Goal: Task Accomplishment & Management: Manage account settings

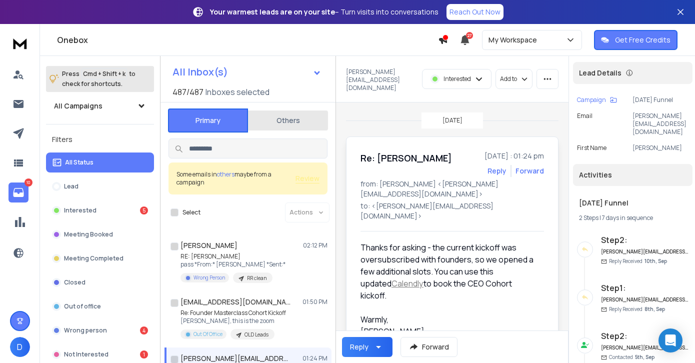
scroll to position [124, 0]
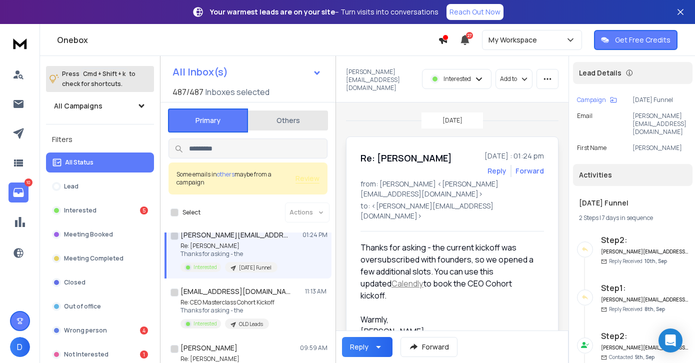
click at [268, 120] on button "Others" at bounding box center [288, 121] width 80 height 22
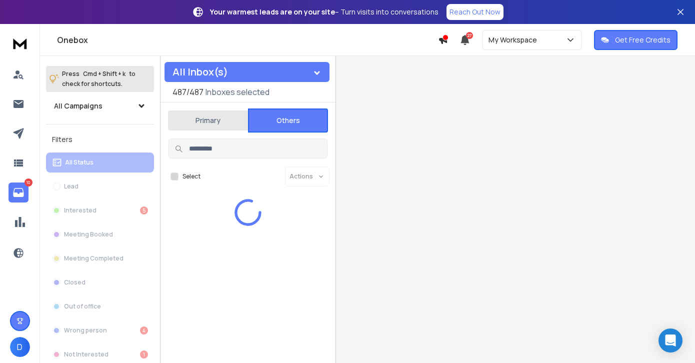
drag, startPoint x: 220, startPoint y: 120, endPoint x: 291, endPoint y: 79, distance: 82.0
click at [220, 120] on button "Primary" at bounding box center [208, 121] width 80 height 22
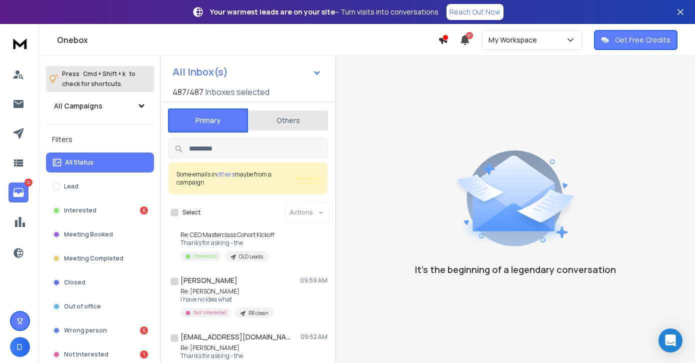
scroll to position [0, 0]
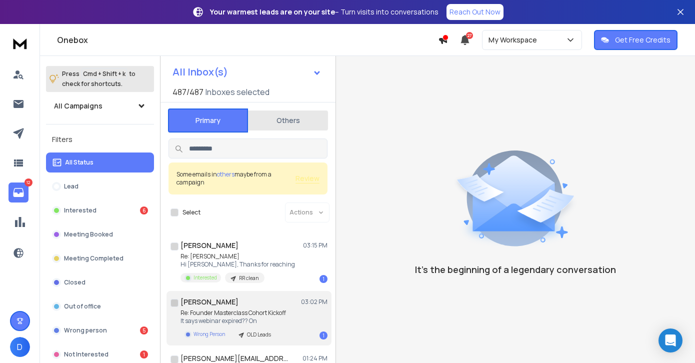
click at [304, 294] on div "[PERSON_NAME] 03:02 PM Re: Founder Masterclass Cohort Kickoff It says webinar e…" at bounding box center [249, 318] width 165 height 55
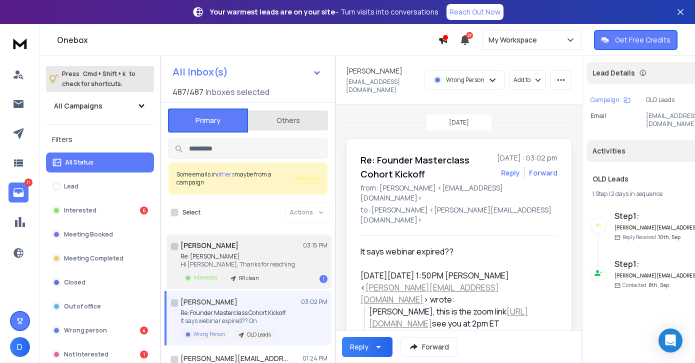
click at [279, 252] on div "[PERSON_NAME][GEOGRAPHIC_DATA] 03:15 PM Re: [PERSON_NAME] Hi [PERSON_NAME], Tha…" at bounding box center [254, 262] width 147 height 43
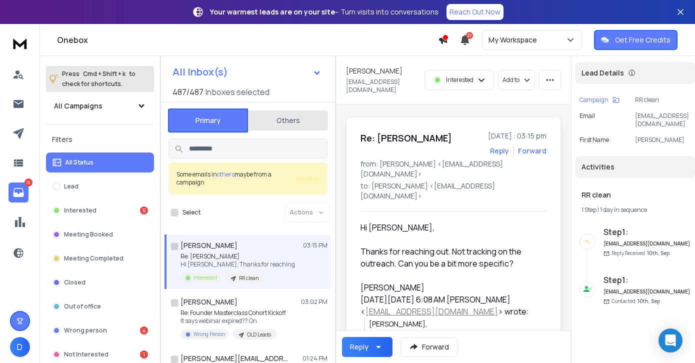
scroll to position [23, 0]
drag, startPoint x: 392, startPoint y: 217, endPoint x: 404, endPoint y: 229, distance: 17.0
click at [404, 245] on div "Thanks for reaching out. Not tracking on the outreach. Can you be a bit more sp…" at bounding box center [450, 257] width 178 height 24
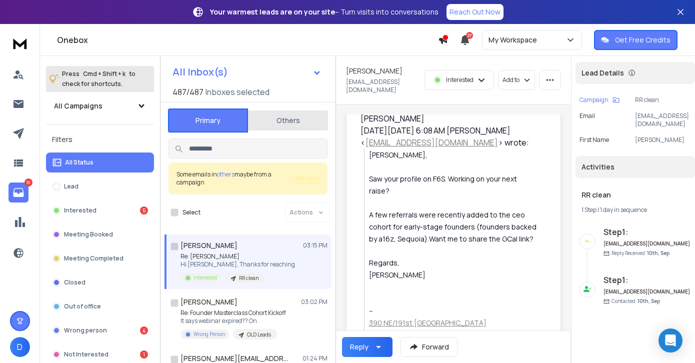
scroll to position [0, 0]
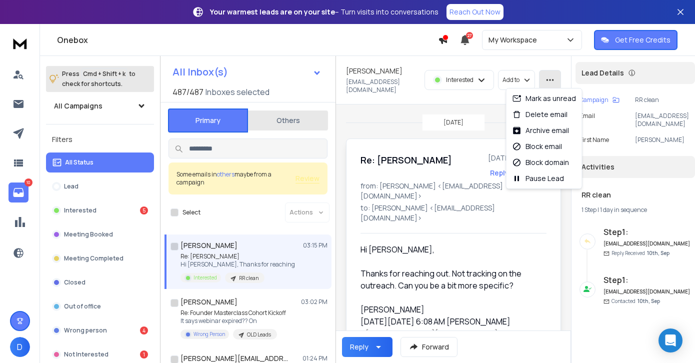
click at [561, 72] on button "button" at bounding box center [550, 80] width 22 height 20
click at [561, 98] on div "Mark as unread" at bounding box center [545, 99] width 64 height 10
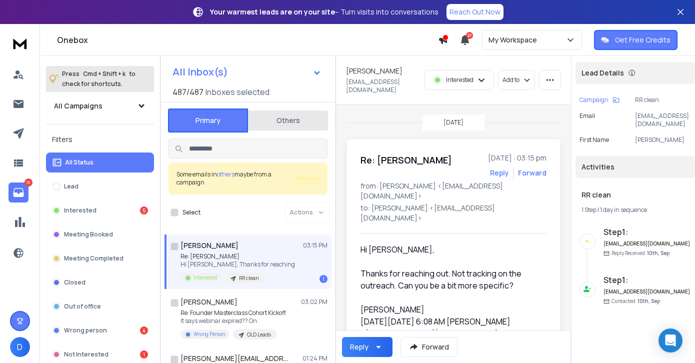
click at [290, 255] on div "Re: [PERSON_NAME] Hi [PERSON_NAME], Thanks for reaching Interested RR clean 1" at bounding box center [254, 268] width 147 height 31
click at [364, 338] on button "Reply" at bounding box center [367, 347] width 51 height 20
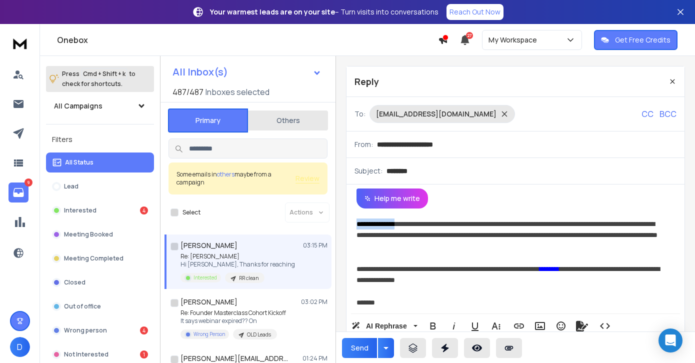
drag, startPoint x: 407, startPoint y: 224, endPoint x: 356, endPoint y: 219, distance: 51.8
click at [356, 219] on div "**********" at bounding box center [516, 260] width 338 height 103
click at [402, 223] on div "**********" at bounding box center [508, 241] width 303 height 45
click at [510, 343] on icon at bounding box center [509, 348] width 10 height 10
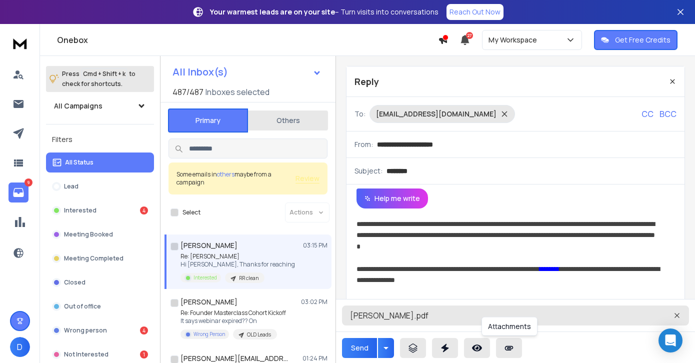
click at [505, 238] on div "**********" at bounding box center [508, 241] width 303 height 45
drag, startPoint x: 494, startPoint y: 279, endPoint x: 458, endPoint y: 281, distance: 36.1
click at [458, 281] on div "**********" at bounding box center [508, 275] width 303 height 23
click at [438, 294] on div "*******" at bounding box center [508, 297] width 303 height 23
click at [364, 349] on button "Send" at bounding box center [359, 348] width 35 height 20
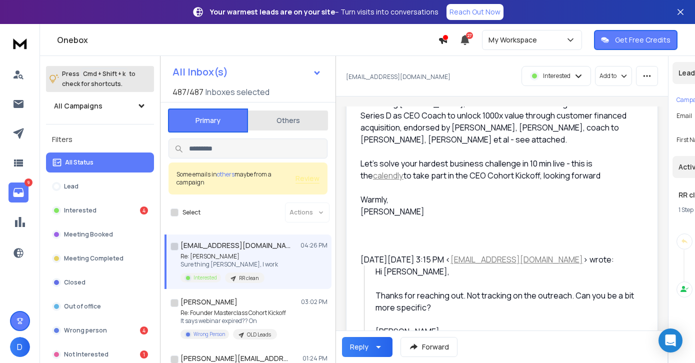
scroll to position [146, 0]
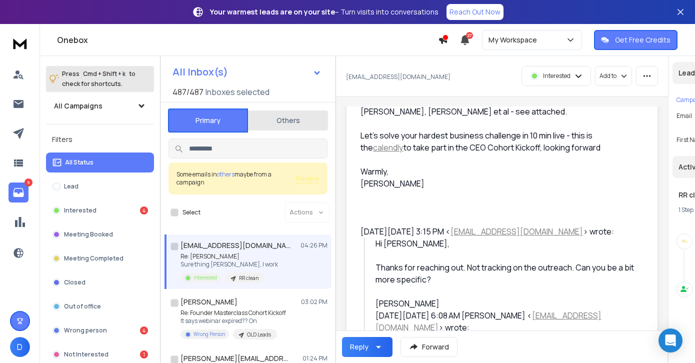
click at [284, 119] on button "Others" at bounding box center [288, 121] width 80 height 22
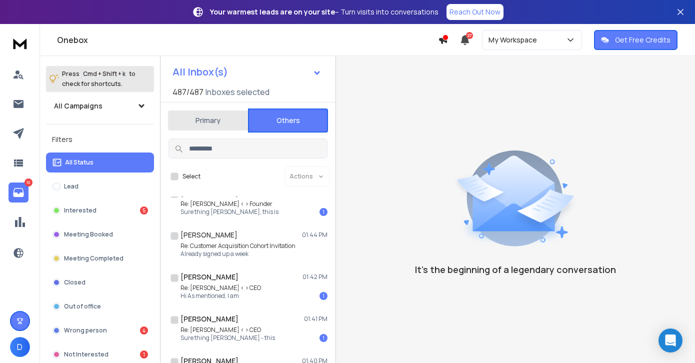
scroll to position [428, 0]
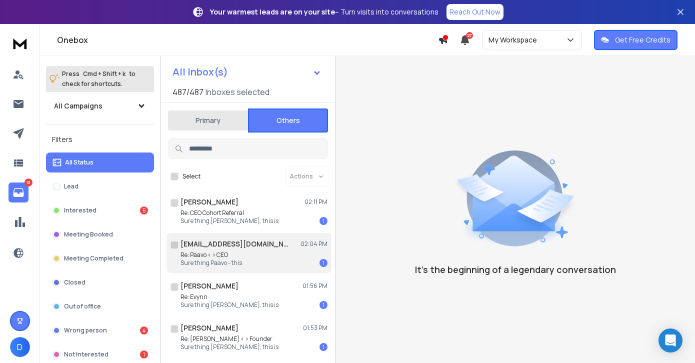
click at [242, 258] on p "Re: Paavo < > CEO" at bounding box center [212, 255] width 62 height 8
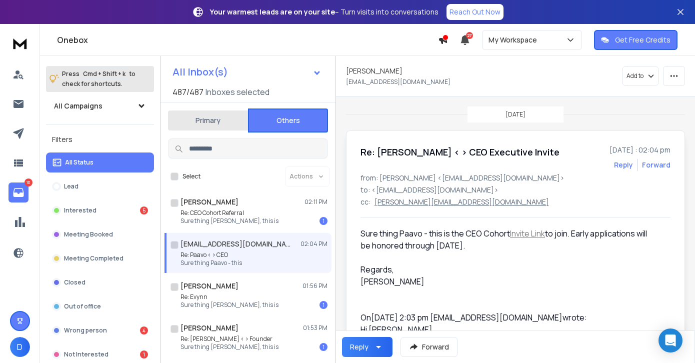
scroll to position [101, 0]
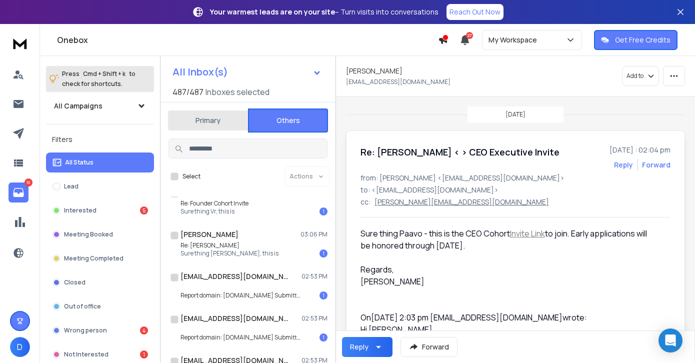
click at [211, 127] on button "Primary" at bounding box center [208, 121] width 80 height 22
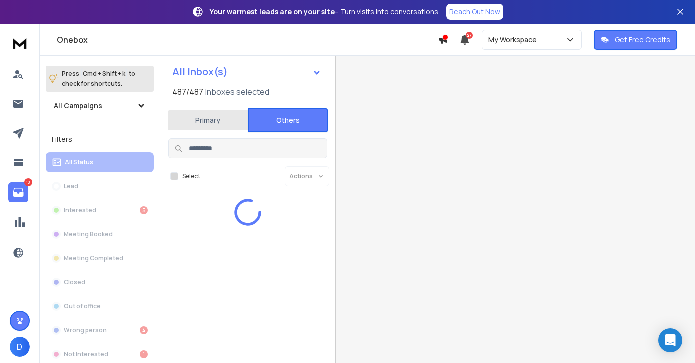
click at [278, 119] on button "Others" at bounding box center [288, 121] width 80 height 24
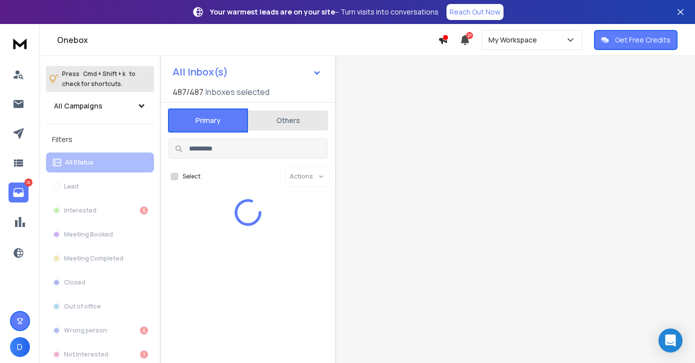
click at [222, 112] on button "Primary" at bounding box center [208, 121] width 80 height 24
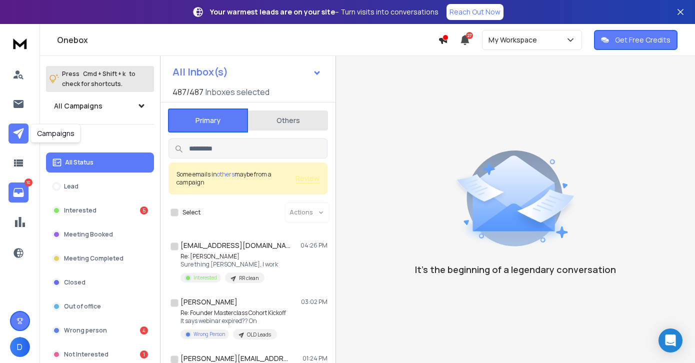
click at [15, 129] on icon at bounding box center [19, 134] width 12 height 12
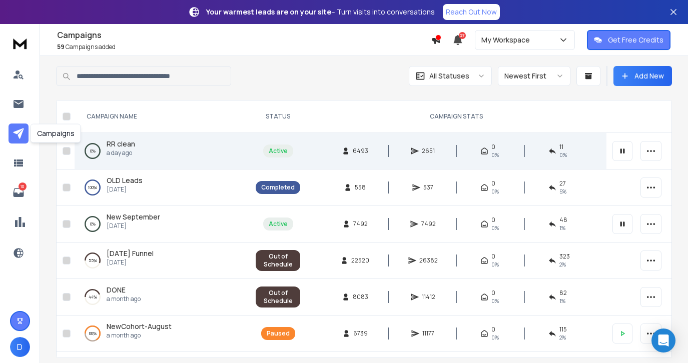
click at [119, 148] on span "RR clean" at bounding box center [121, 144] width 29 height 10
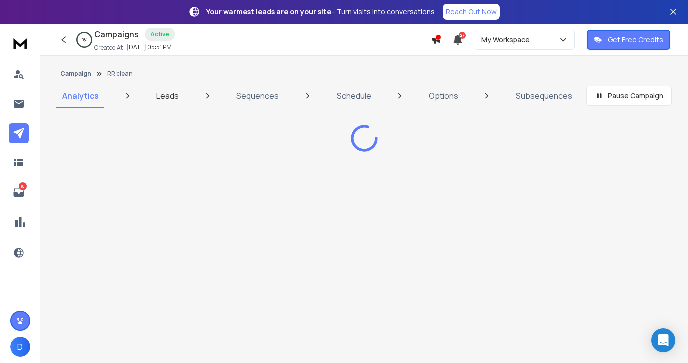
click at [183, 97] on link "Leads" at bounding box center [167, 96] width 35 height 24
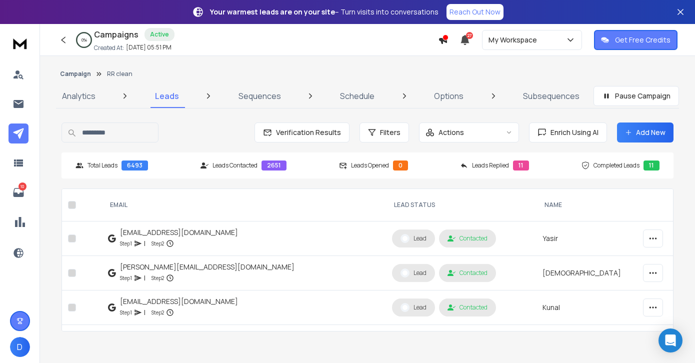
click at [157, 136] on input at bounding box center [110, 133] width 97 height 20
paste input "**********"
type input "**********"
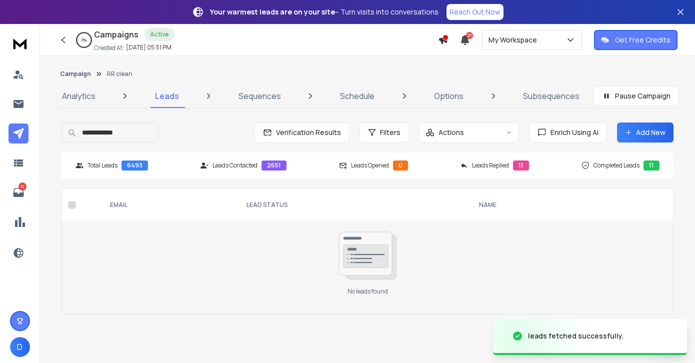
drag, startPoint x: 156, startPoint y: 136, endPoint x: 74, endPoint y: 128, distance: 82.4
click at [74, 128] on input "**********" at bounding box center [110, 133] width 97 height 20
click at [62, 39] on icon at bounding box center [63, 40] width 9 height 9
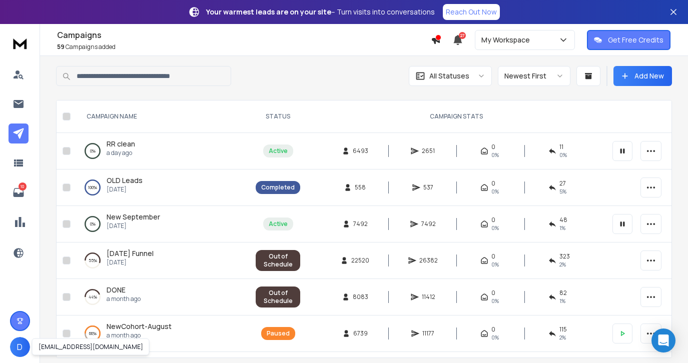
click at [16, 347] on span "D" at bounding box center [20, 347] width 20 height 20
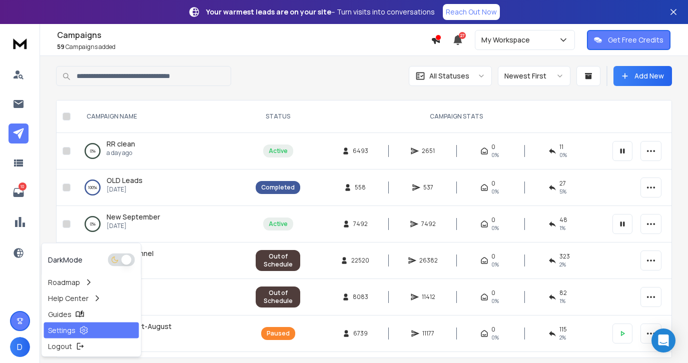
click at [52, 330] on p "Settings" at bounding box center [62, 331] width 28 height 10
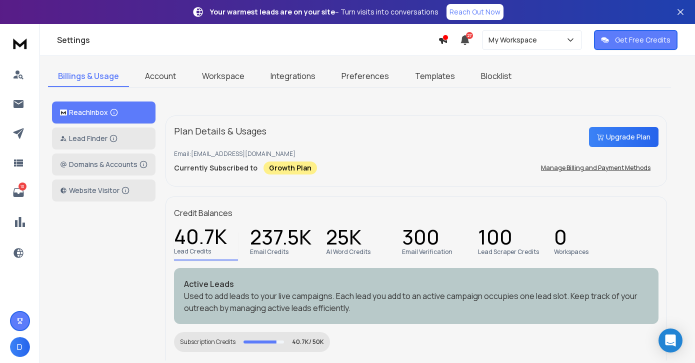
click at [491, 73] on link "Blocklist" at bounding box center [496, 76] width 51 height 21
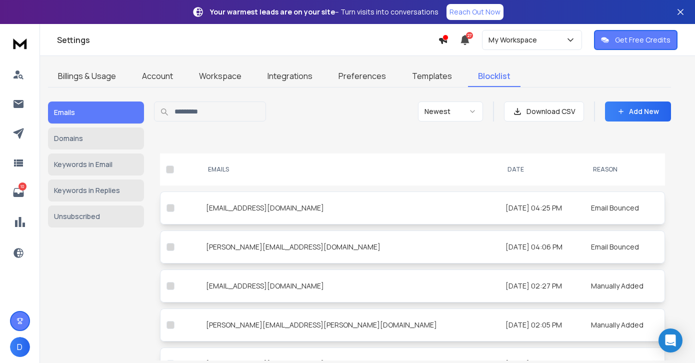
click at [630, 107] on p "Add New" at bounding box center [644, 112] width 30 height 10
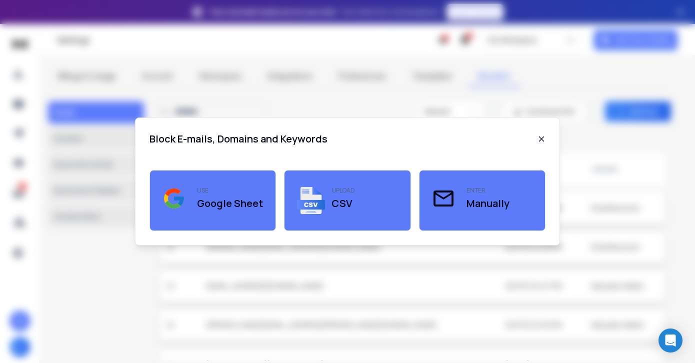
click at [456, 202] on icon at bounding box center [444, 199] width 24 height 24
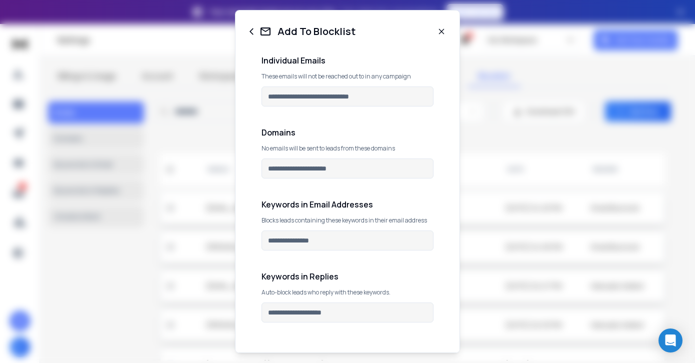
click at [347, 89] on input at bounding box center [348, 97] width 172 height 20
paste input "**********"
drag, startPoint x: 345, startPoint y: 91, endPoint x: 287, endPoint y: 98, distance: 58.5
click at [289, 95] on input "**********" at bounding box center [348, 97] width 172 height 20
click at [287, 98] on input "**********" at bounding box center [348, 97] width 172 height 20
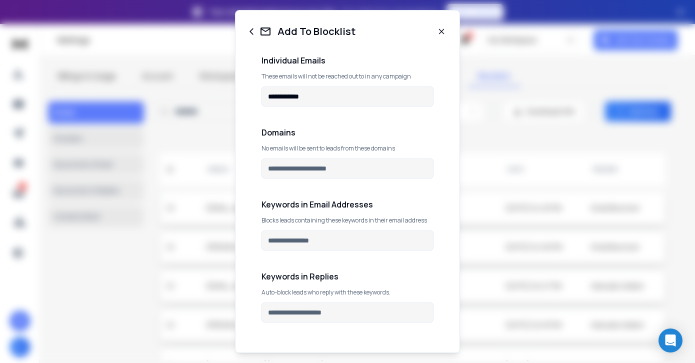
drag, startPoint x: 289, startPoint y: 98, endPoint x: 336, endPoint y: 98, distance: 47.5
click at [336, 98] on input "**********" at bounding box center [348, 97] width 172 height 20
type input "**********"
click at [320, 175] on input at bounding box center [348, 169] width 172 height 20
paste input "*******"
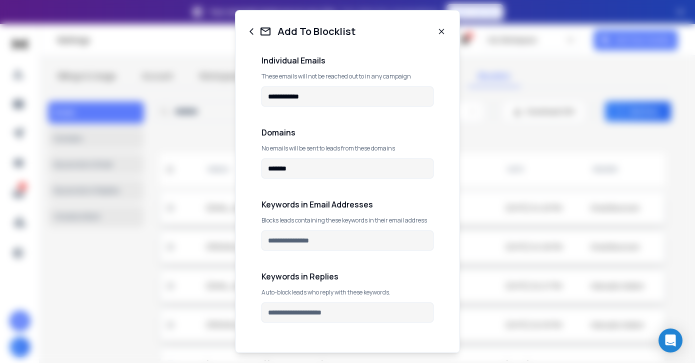
type input "*******"
drag, startPoint x: 322, startPoint y: 102, endPoint x: 311, endPoint y: 100, distance: 11.7
click at [311, 100] on input "**********" at bounding box center [348, 97] width 172 height 20
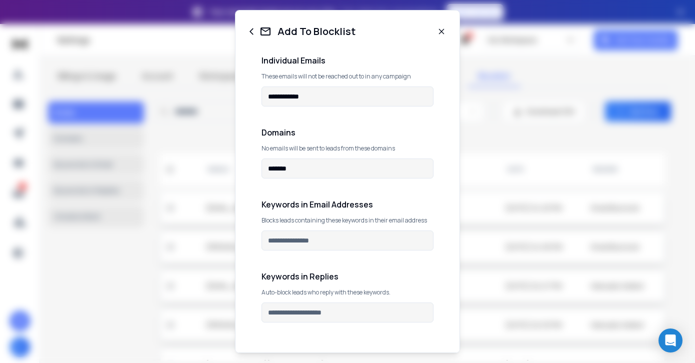
click at [311, 100] on input "**********" at bounding box center [348, 97] width 172 height 20
click at [370, 140] on div "Domains No emails will be sent to leads from these domains *******" at bounding box center [348, 153] width 172 height 52
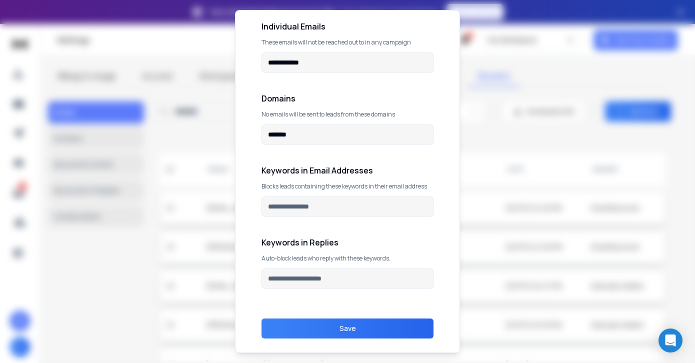
click at [394, 324] on button "Save" at bounding box center [348, 329] width 172 height 20
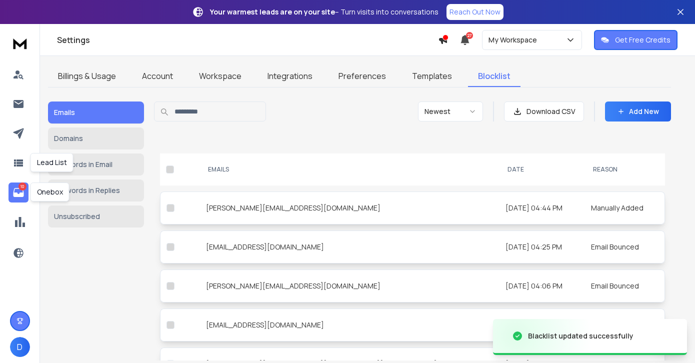
click at [17, 197] on icon at bounding box center [19, 193] width 12 height 12
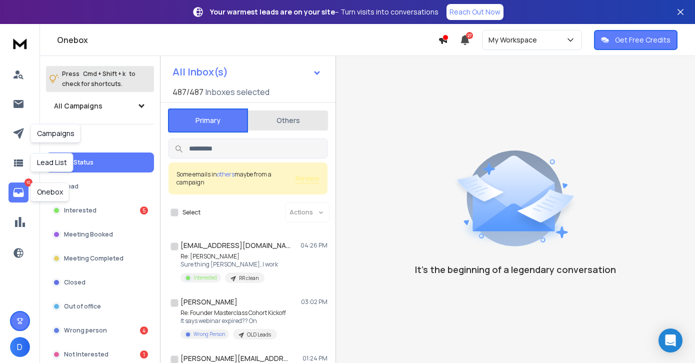
click at [14, 121] on div "10" at bounding box center [20, 166] width 23 height 202
click at [16, 132] on icon at bounding box center [18, 133] width 11 height 11
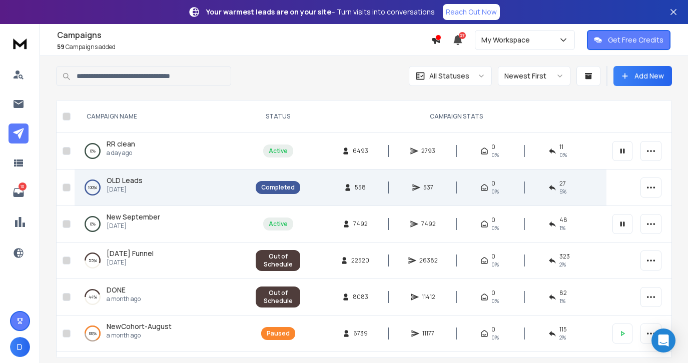
click at [124, 178] on span "OLD Leads" at bounding box center [125, 181] width 36 height 10
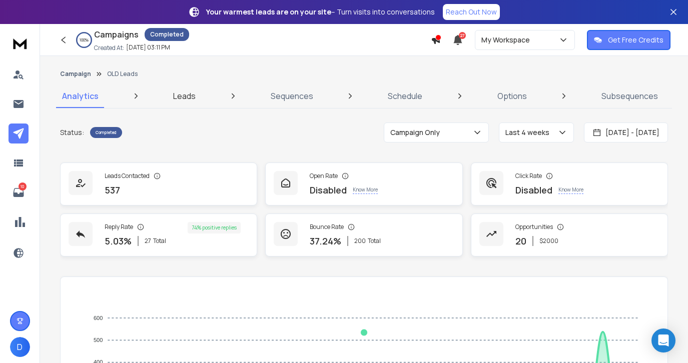
click at [184, 98] on p "Leads" at bounding box center [184, 96] width 23 height 12
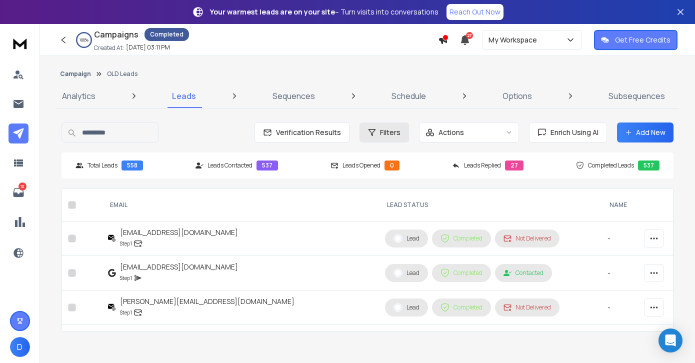
click at [381, 131] on span "Filters" at bounding box center [390, 133] width 21 height 10
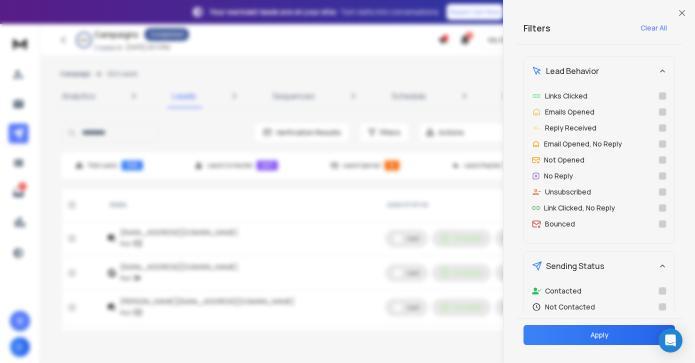
click at [659, 227] on button "Bounced" at bounding box center [663, 224] width 8 height 8
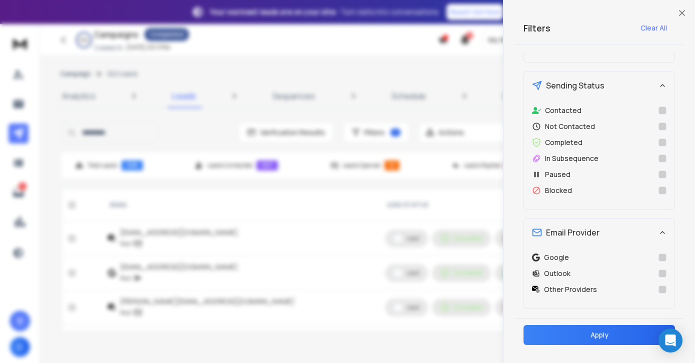
scroll to position [203, 0]
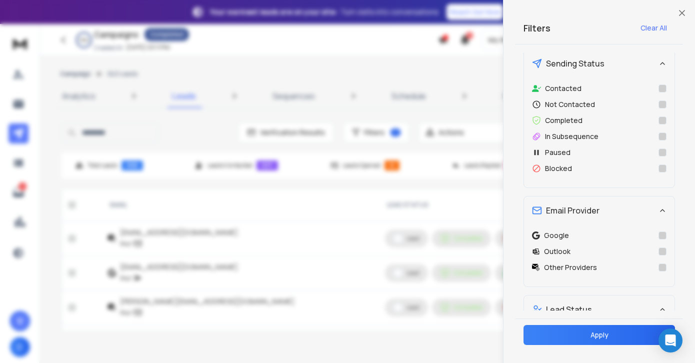
click at [659, 169] on button "Blocked" at bounding box center [663, 169] width 8 height 8
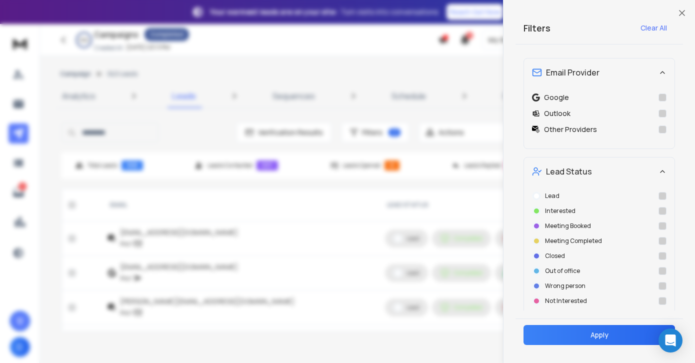
scroll to position [360, 0]
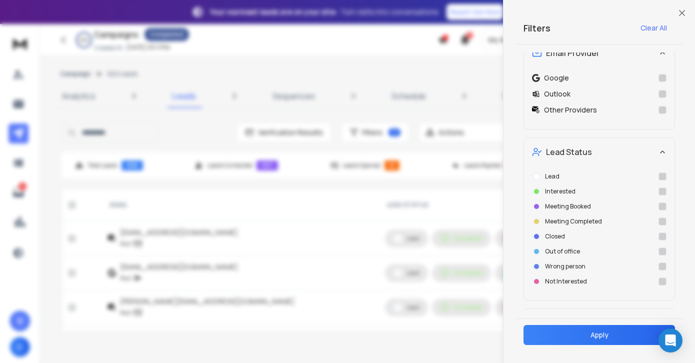
click at [659, 282] on Interested "Not Interested" at bounding box center [663, 282] width 8 height 8
click at [659, 266] on person "Wrong person" at bounding box center [663, 267] width 8 height 8
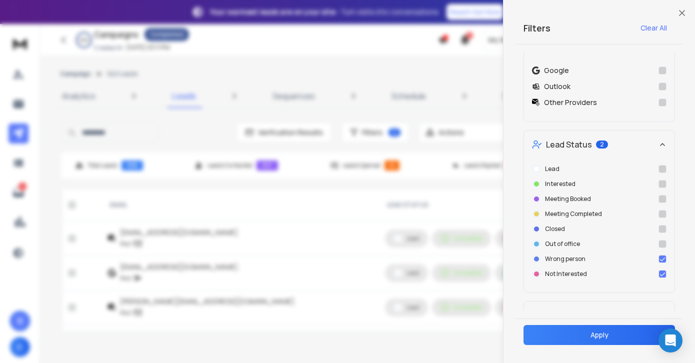
scroll to position [383, 0]
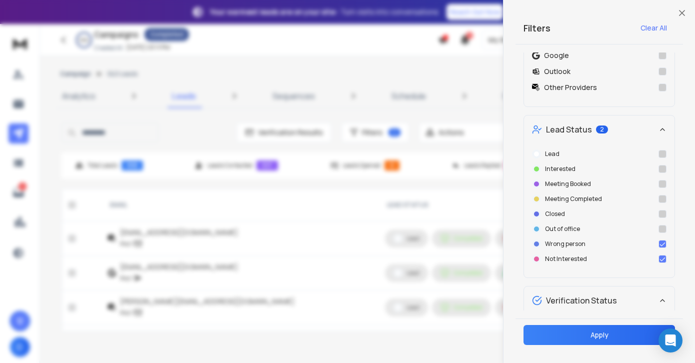
click at [605, 336] on button "Apply" at bounding box center [600, 335] width 152 height 20
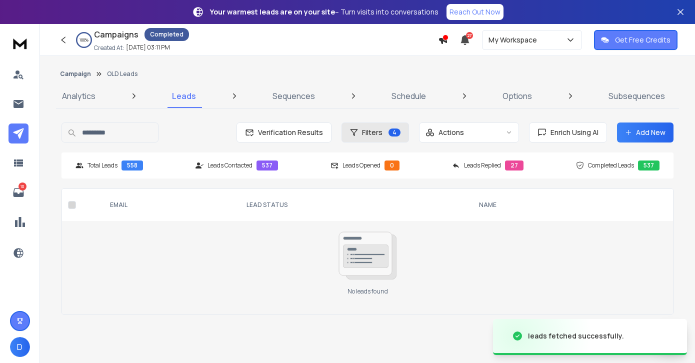
click at [398, 128] on button "Filters 4" at bounding box center [376, 133] width 68 height 20
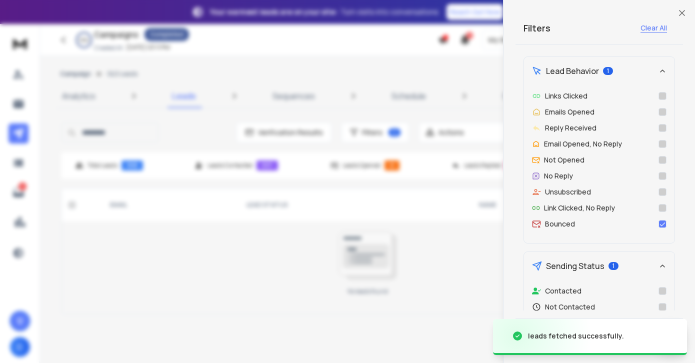
click at [661, 27] on button "Clear All" at bounding box center [654, 28] width 43 height 20
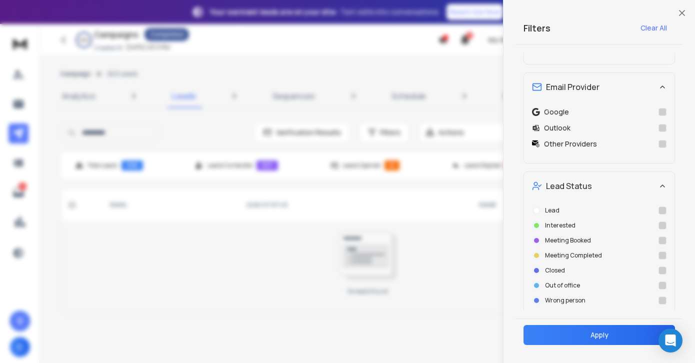
scroll to position [394, 0]
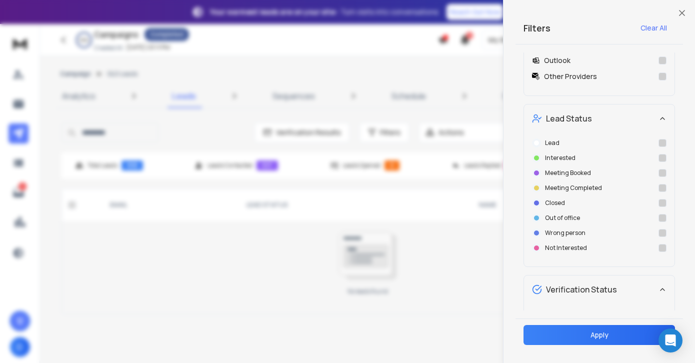
click at [661, 250] on div "Lead Interested Meeting Booked Meeting Completed Closed Out of office Wrong per…" at bounding box center [599, 203] width 151 height 128
click at [660, 249] on div "Lead Interested Meeting Booked Meeting Completed Closed Out of office Wrong per…" at bounding box center [599, 203] width 151 height 128
click at [659, 249] on Interested "Not Interested" at bounding box center [663, 248] width 8 height 8
click at [619, 334] on button "Apply" at bounding box center [600, 335] width 152 height 20
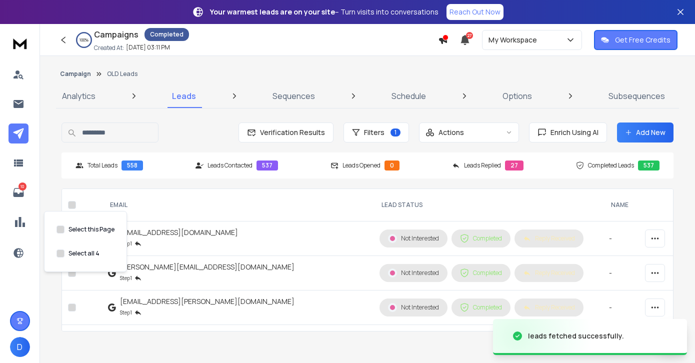
click at [61, 254] on button "Select this Page" at bounding box center [61, 254] width 8 height 8
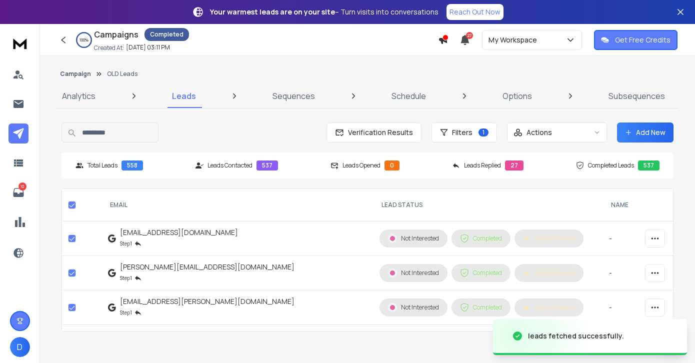
scroll to position [36, 0]
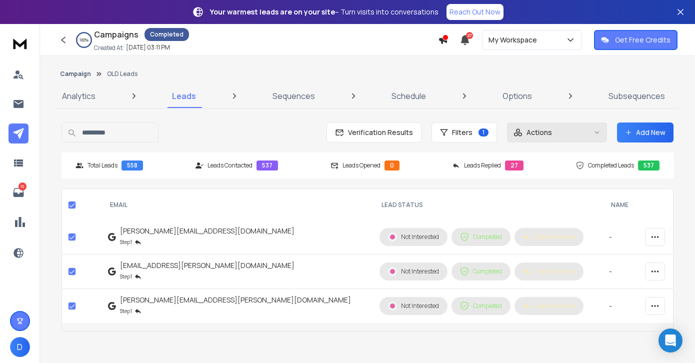
click at [544, 134] on p "Actions" at bounding box center [540, 133] width 26 height 10
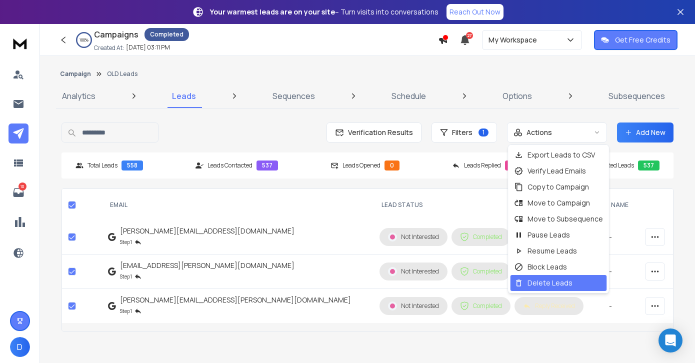
click at [557, 284] on p "Delete Leads" at bounding box center [550, 283] width 45 height 10
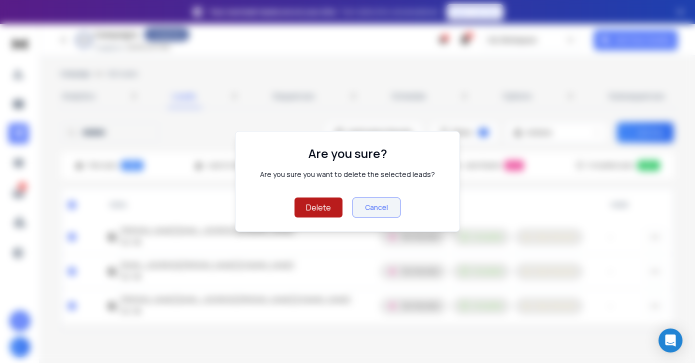
click at [310, 204] on button "Delete" at bounding box center [319, 208] width 48 height 20
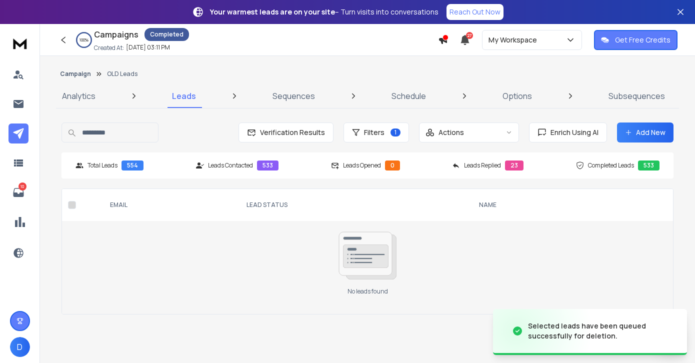
scroll to position [0, 0]
click at [389, 126] on button "Filters 1" at bounding box center [377, 133] width 66 height 20
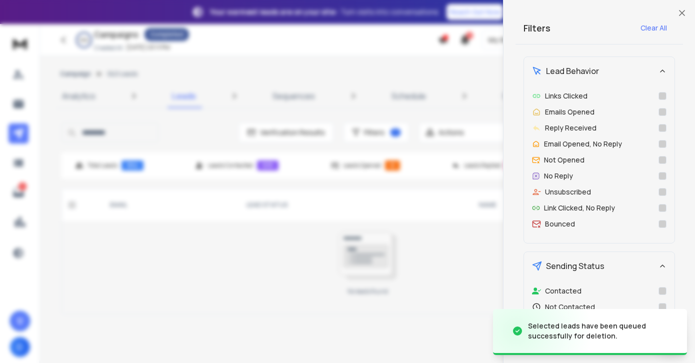
click at [659, 228] on button "Bounced" at bounding box center [663, 224] width 8 height 8
click at [659, 226] on button "Bounced" at bounding box center [663, 224] width 8 height 8
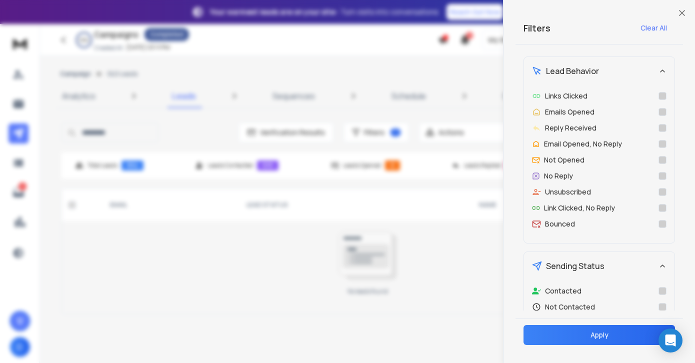
click at [659, 226] on button "Bounced" at bounding box center [663, 224] width 8 height 8
click at [654, 29] on button "Clear All" at bounding box center [654, 28] width 43 height 20
click at [659, 224] on button "Bounced" at bounding box center [663, 224] width 8 height 8
click at [609, 332] on button "Apply" at bounding box center [600, 335] width 152 height 20
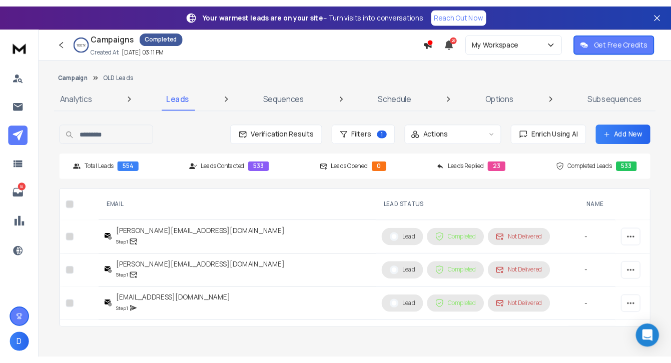
scroll to position [1623, 0]
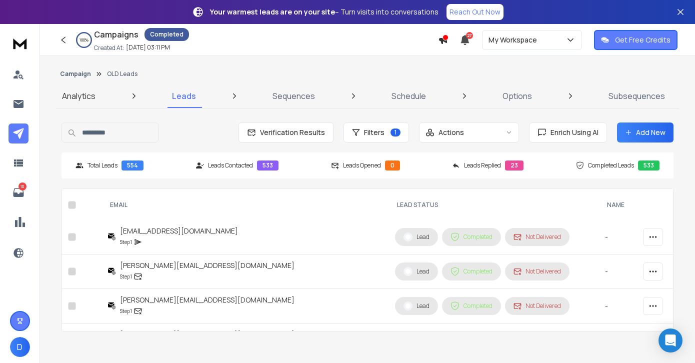
click at [68, 91] on p "Analytics" at bounding box center [79, 96] width 34 height 12
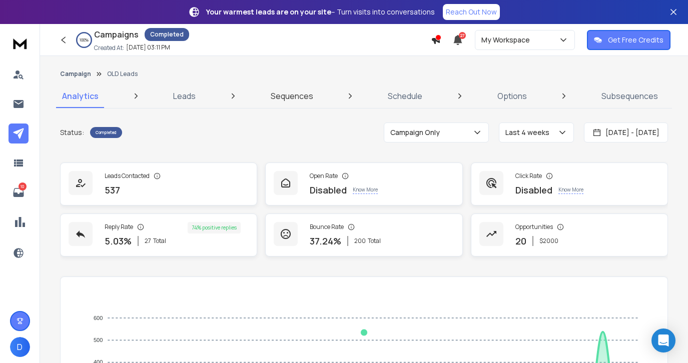
click at [288, 101] on p "Sequences" at bounding box center [292, 96] width 43 height 12
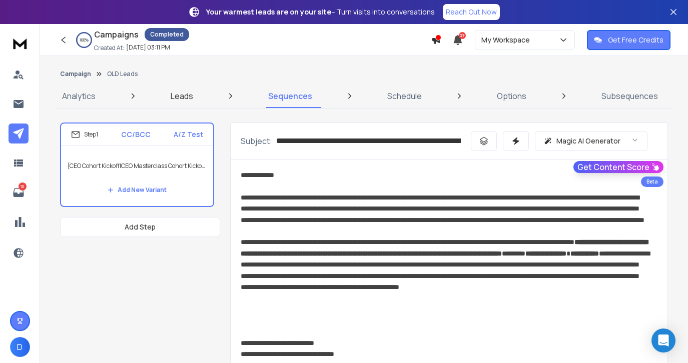
click at [183, 99] on p "Leads" at bounding box center [182, 96] width 23 height 12
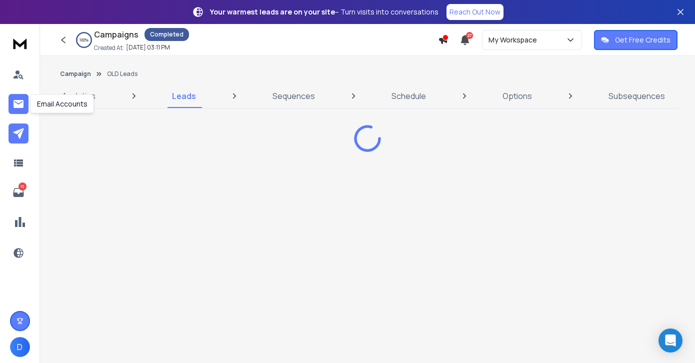
click at [14, 105] on icon at bounding box center [19, 104] width 12 height 12
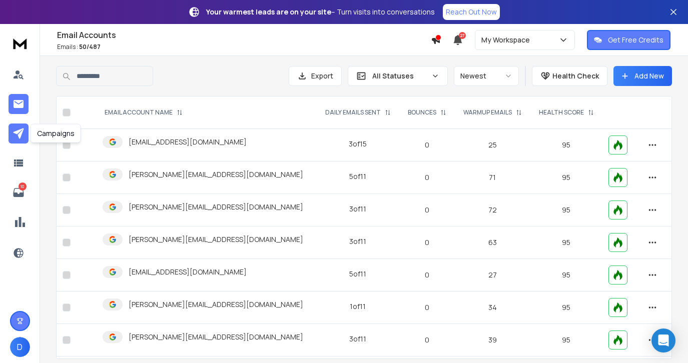
click at [17, 128] on icon at bounding box center [19, 134] width 12 height 12
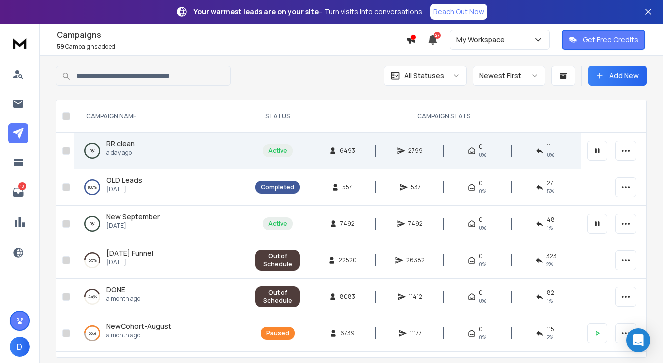
click at [593, 150] on icon at bounding box center [597, 151] width 9 height 9
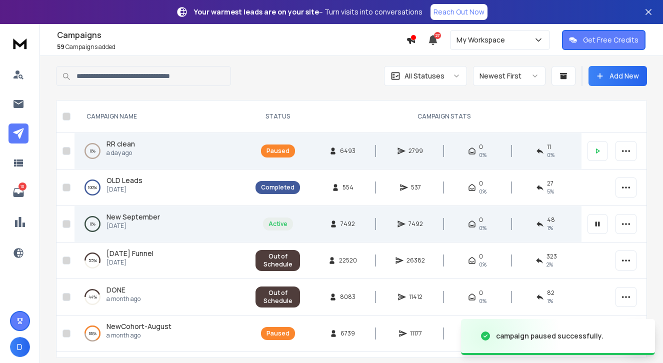
click at [593, 226] on icon at bounding box center [597, 224] width 9 height 9
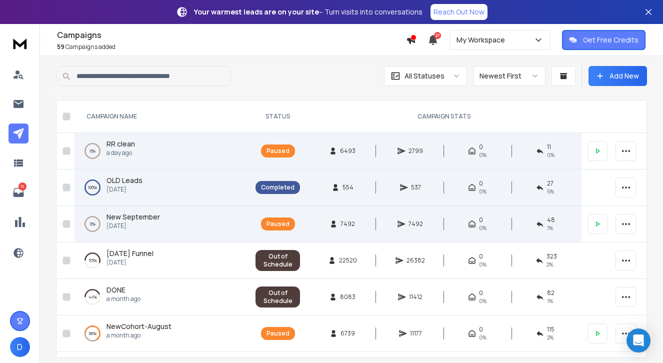
click at [124, 180] on span "OLD Leads" at bounding box center [125, 181] width 36 height 10
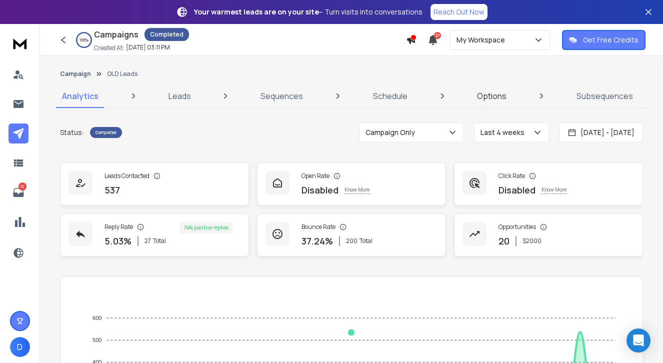
click at [494, 99] on p "Options" at bounding box center [492, 96] width 30 height 12
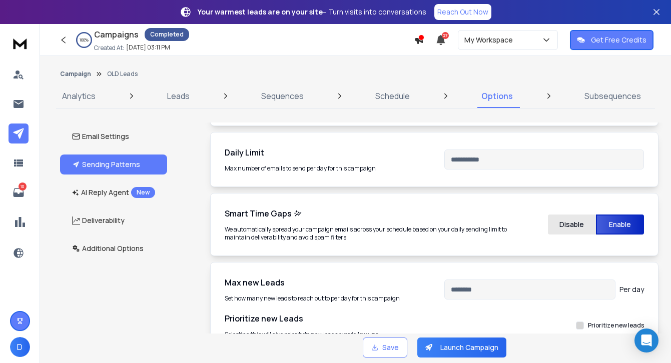
scroll to position [360, 0]
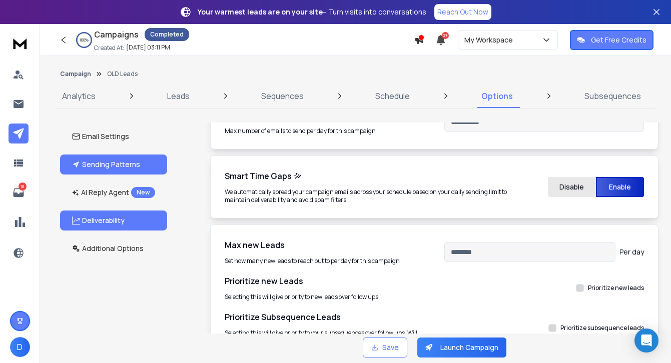
click at [115, 229] on button "Deliverability" at bounding box center [113, 221] width 107 height 20
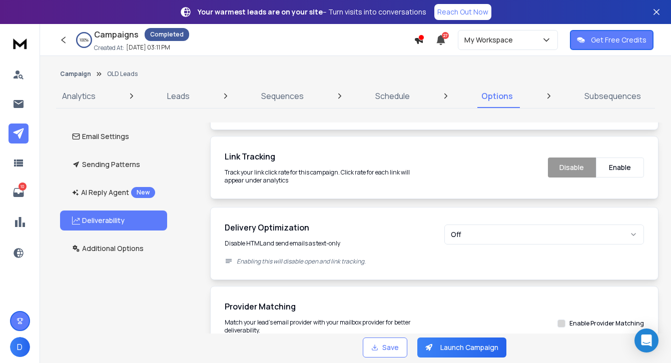
scroll to position [1205, 0]
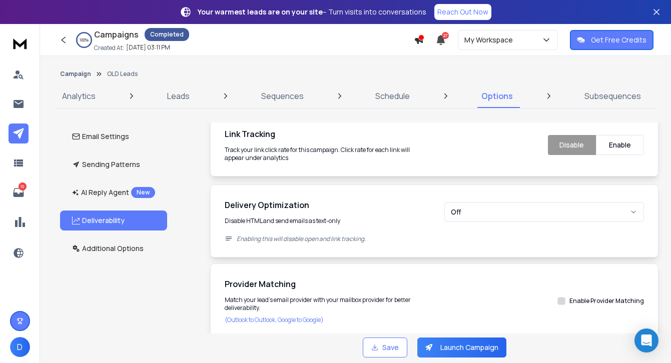
click at [510, 213] on button "Off" at bounding box center [544, 212] width 200 height 20
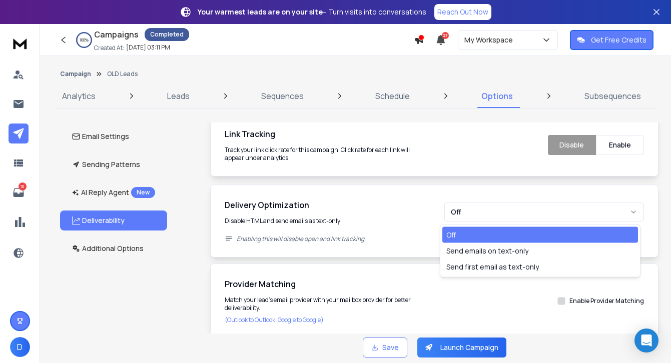
click at [510, 213] on button "Off" at bounding box center [544, 212] width 200 height 20
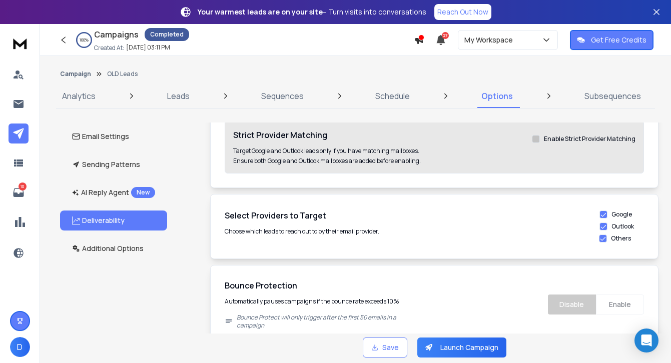
scroll to position [1475, 0]
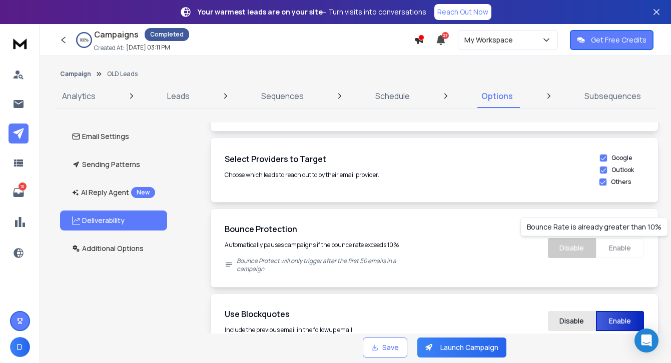
click at [616, 247] on div "Disable Enable" at bounding box center [596, 248] width 96 height 20
drag, startPoint x: 220, startPoint y: 259, endPoint x: 245, endPoint y: 274, distance: 29.2
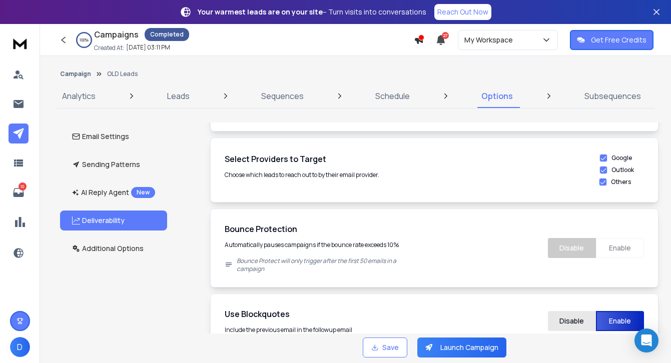
click at [245, 274] on div "Bounce Protection Automatically pauses campaigns if the bounce rate exceeds 10%…" at bounding box center [434, 248] width 448 height 79
drag, startPoint x: 252, startPoint y: 270, endPoint x: 240, endPoint y: 254, distance: 20.0
click at [240, 254] on div "Automatically pauses campaigns if the bounce rate exceeds 10% Bounce Protect wi…" at bounding box center [325, 257] width 200 height 32
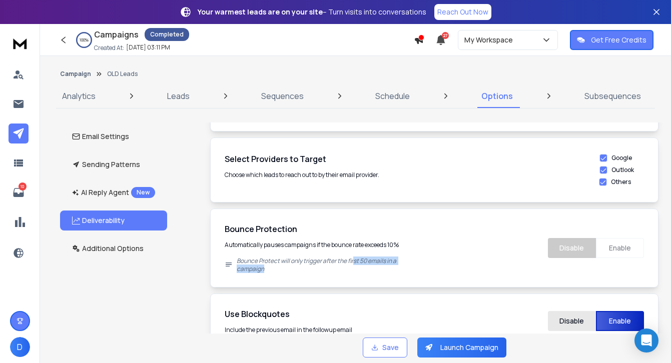
drag, startPoint x: 351, startPoint y: 263, endPoint x: 315, endPoint y: 276, distance: 38.3
click at [319, 276] on div "Bounce Protection Automatically pauses campaigns if the bounce rate exceeds 10%…" at bounding box center [434, 248] width 448 height 79
click at [286, 271] on p "Bounce Protect will only trigger after the first 50 emails in a campaign" at bounding box center [331, 265] width 188 height 16
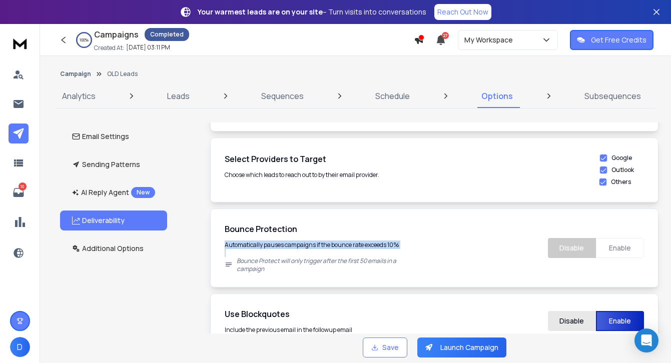
click at [236, 250] on div "Automatically pauses campaigns if the bounce rate exceeds 10% Bounce Protect wi…" at bounding box center [325, 257] width 200 height 32
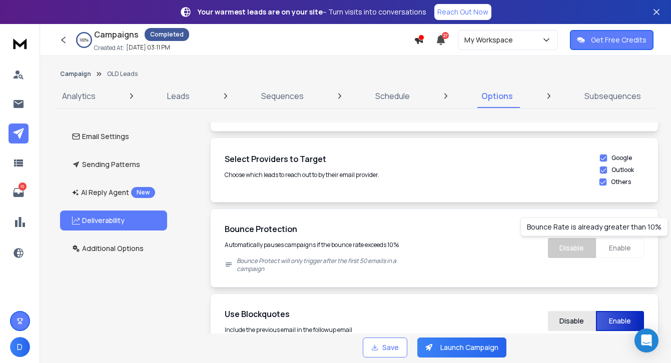
click at [607, 253] on div "Disable Enable" at bounding box center [596, 248] width 96 height 20
click at [93, 96] on p "Analytics" at bounding box center [79, 96] width 34 height 12
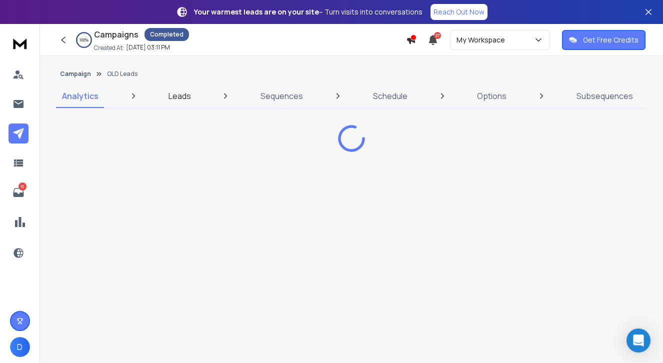
click at [182, 95] on p "Leads" at bounding box center [180, 96] width 23 height 12
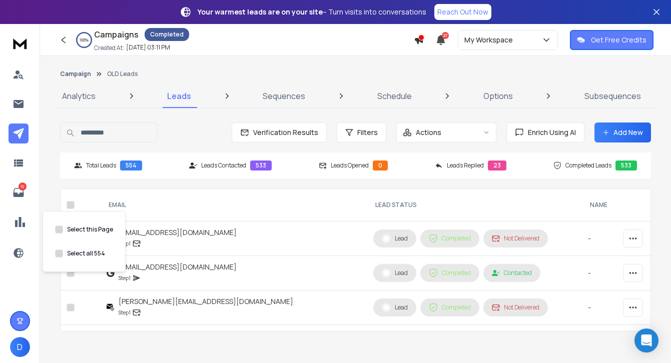
click at [59, 253] on button "Select this Page" at bounding box center [59, 254] width 8 height 8
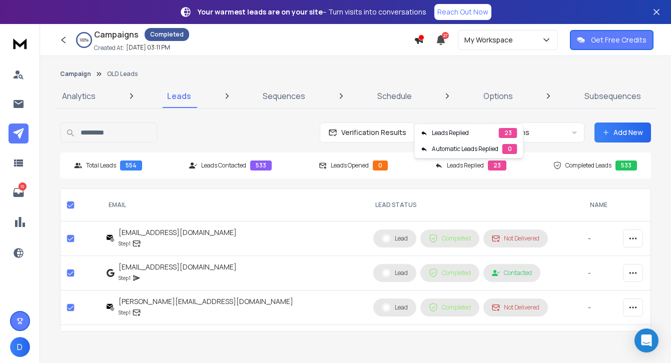
click at [523, 129] on div "Leads Replied 23 Automatic Leads Replied 0" at bounding box center [469, 141] width 110 height 35
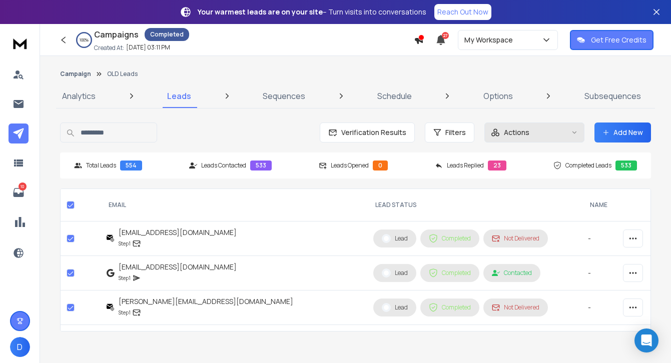
click at [574, 135] on icon "button" at bounding box center [574, 133] width 7 height 8
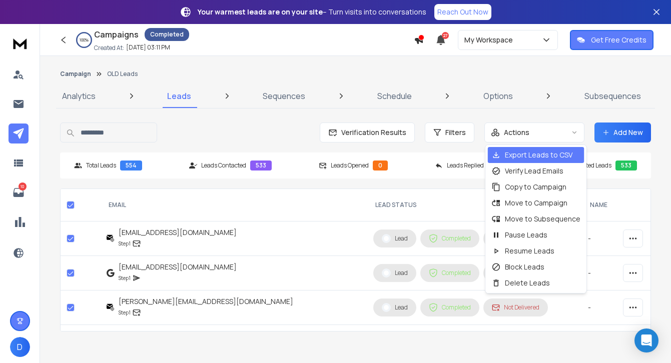
click at [532, 148] on div "Export Leads to CSV" at bounding box center [536, 155] width 97 height 16
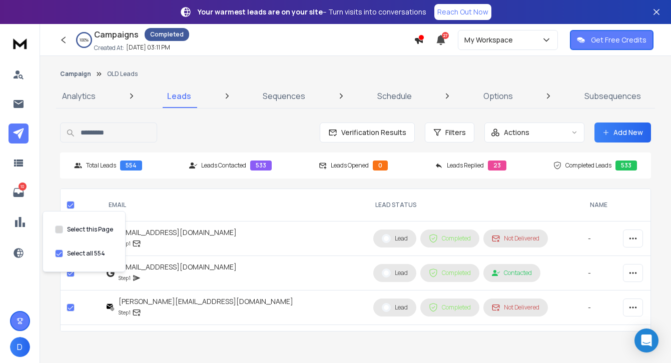
click at [70, 206] on button "Select this Page" at bounding box center [71, 205] width 8 height 8
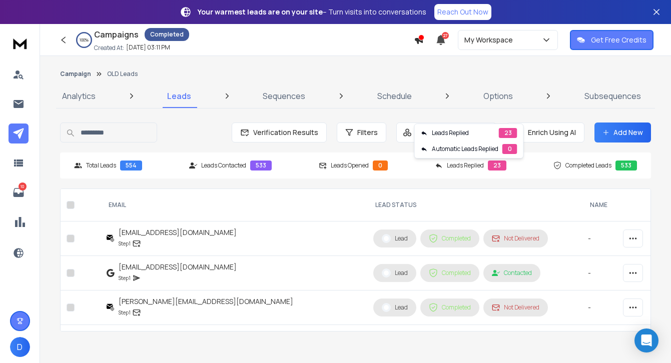
click at [466, 142] on div "Leads Replied 23 Automatic Leads Replied 0" at bounding box center [469, 141] width 97 height 26
click at [441, 127] on button "Actions" at bounding box center [446, 133] width 100 height 20
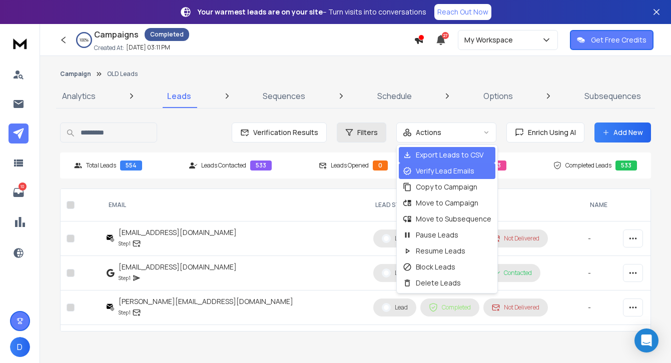
click at [361, 131] on span "Filters" at bounding box center [367, 133] width 21 height 10
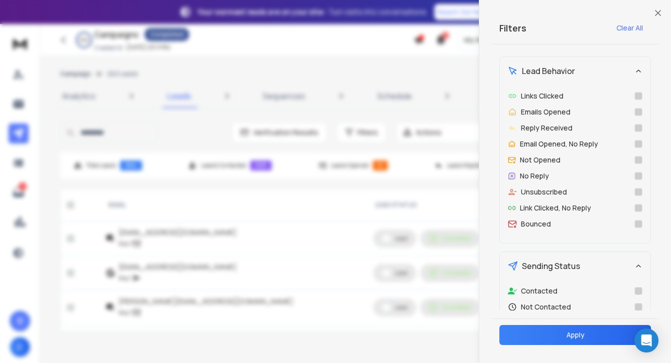
click at [634, 228] on button "Bounced" at bounding box center [638, 224] width 8 height 8
click at [585, 331] on button "Apply" at bounding box center [575, 335] width 152 height 20
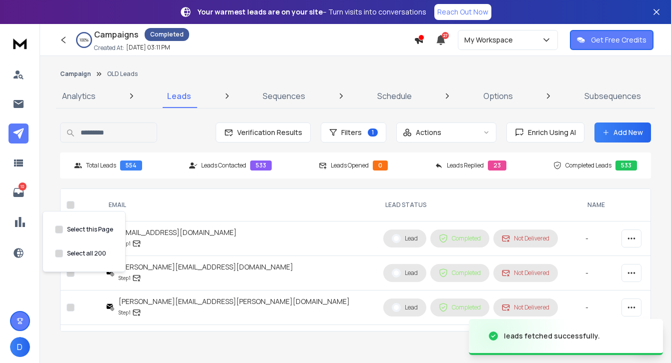
click at [57, 250] on button "Select this Page" at bounding box center [59, 254] width 8 height 8
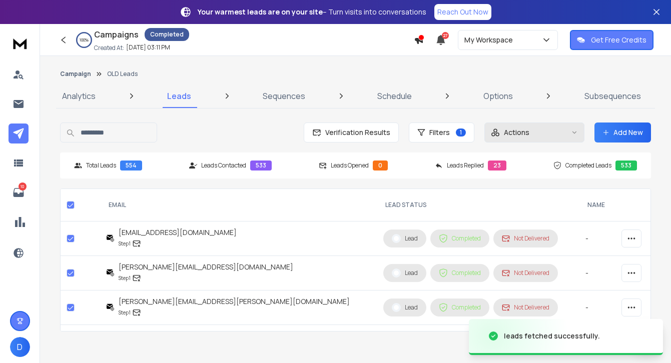
click at [542, 125] on button "Actions" at bounding box center [534, 133] width 100 height 20
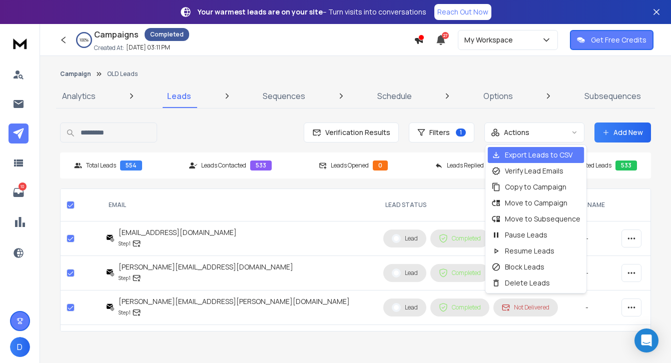
click at [536, 157] on p "Export Leads to CSV" at bounding box center [539, 155] width 68 height 10
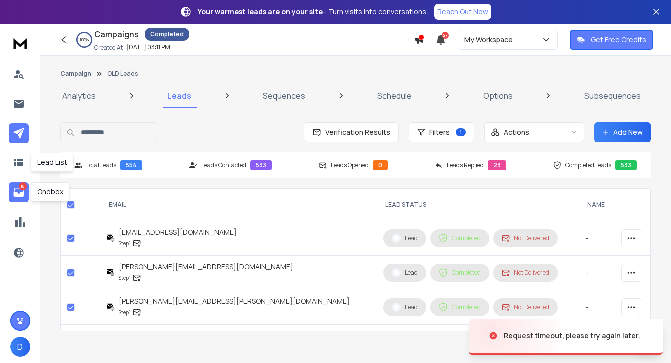
click at [15, 195] on icon at bounding box center [18, 192] width 11 height 9
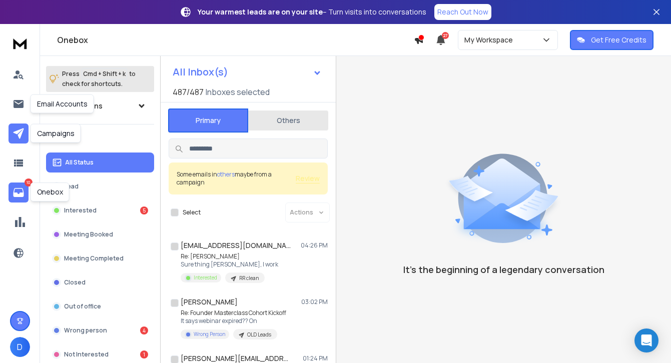
click at [19, 135] on icon at bounding box center [18, 133] width 11 height 11
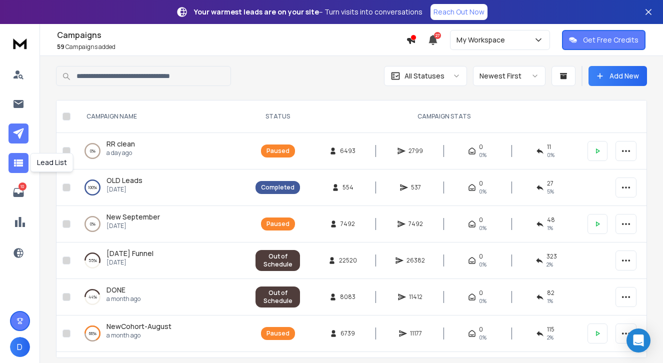
click at [24, 159] on icon at bounding box center [19, 163] width 12 height 12
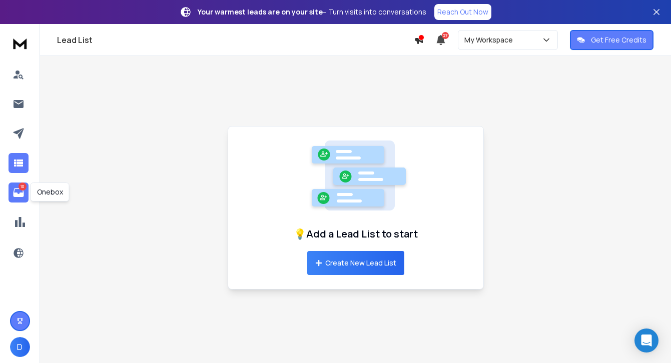
click at [17, 192] on icon at bounding box center [19, 193] width 12 height 12
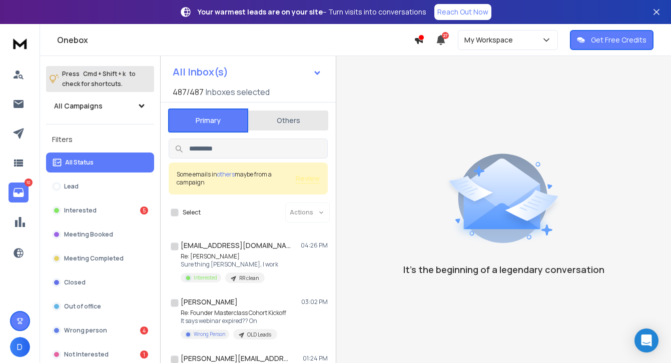
click at [268, 101] on div "All Inbox(s) 487 / 487 Inboxes selected Primary Others Some emails in others ma…" at bounding box center [248, 237] width 175 height 363
click at [272, 116] on button "Others" at bounding box center [288, 121] width 80 height 22
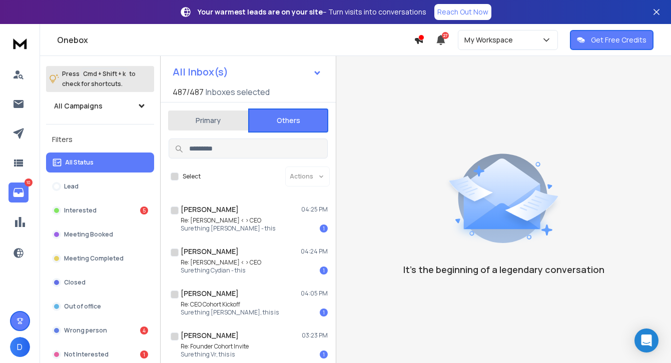
click at [212, 124] on button "Primary" at bounding box center [208, 121] width 80 height 22
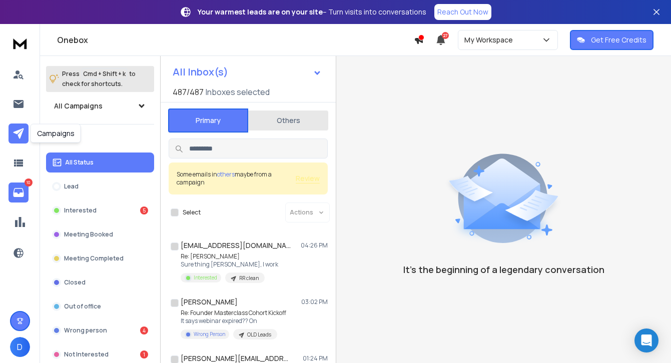
click at [18, 136] on icon at bounding box center [18, 133] width 11 height 11
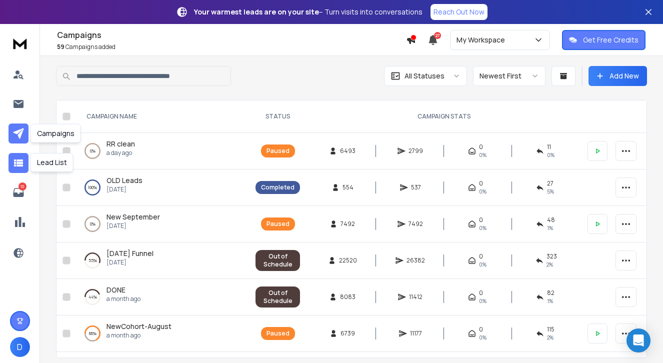
click at [12, 171] on link at bounding box center [19, 163] width 20 height 20
click at [18, 186] on link "10" at bounding box center [19, 193] width 20 height 20
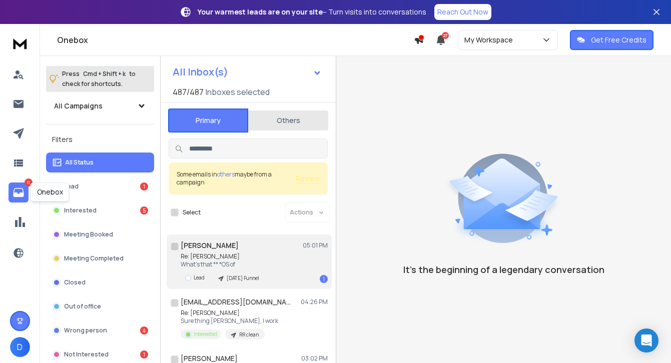
click at [302, 263] on div "Re: [PERSON_NAME] What's that ** *OS of Lead [DATE] Funnel 1" at bounding box center [254, 268] width 147 height 31
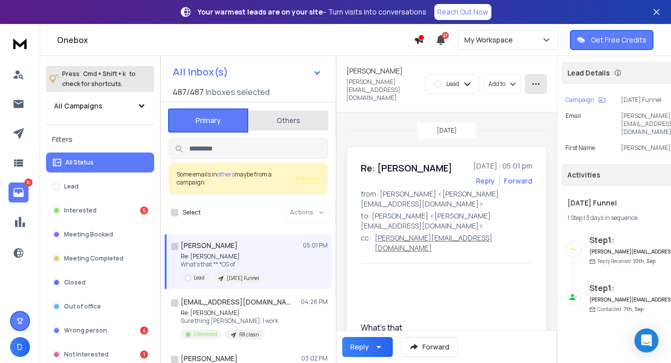
click at [539, 80] on icon "button" at bounding box center [535, 84] width 9 height 9
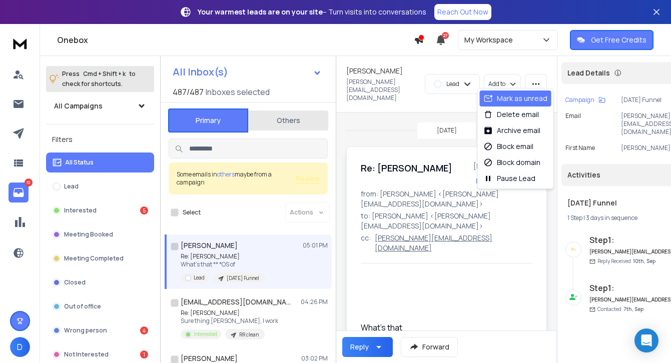
click at [539, 94] on div "Mark as unread" at bounding box center [516, 99] width 64 height 10
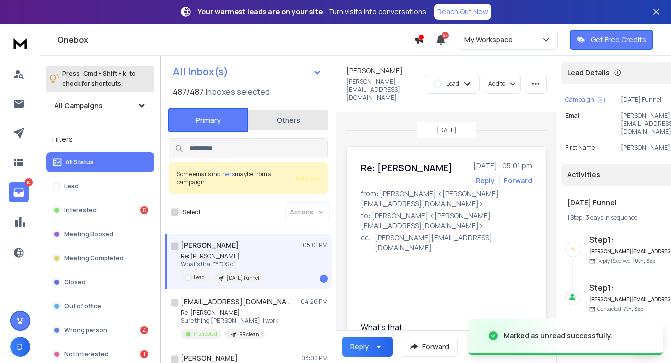
click at [269, 117] on button "Others" at bounding box center [288, 121] width 80 height 22
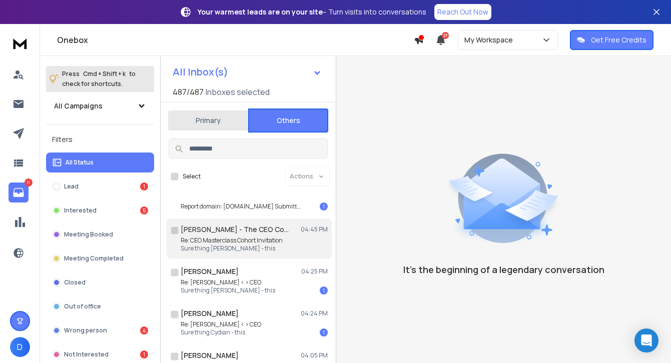
scroll to position [79, 0]
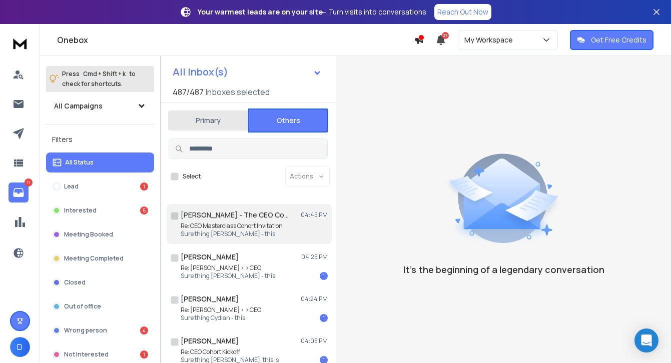
click at [223, 224] on p "Re: CEO Masterclass Cohort Invitation" at bounding box center [232, 226] width 102 height 8
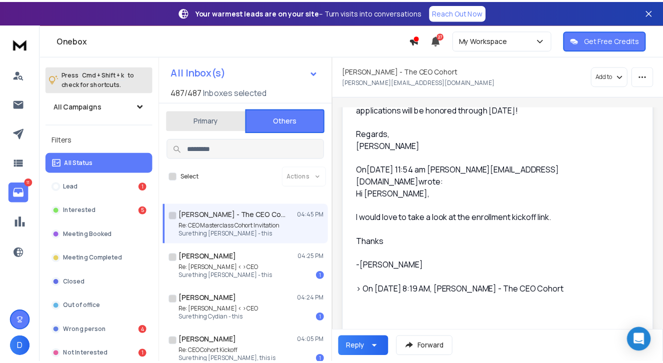
scroll to position [0, 0]
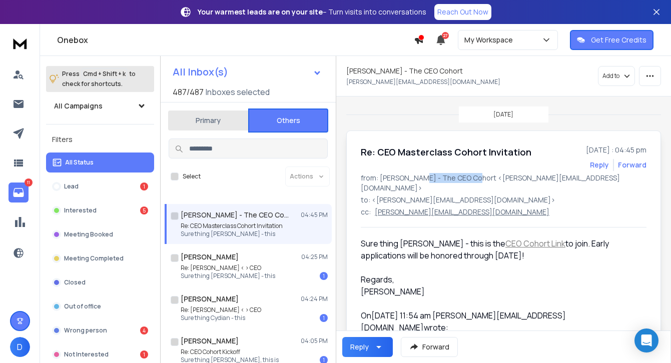
drag, startPoint x: 417, startPoint y: 178, endPoint x: 256, endPoint y: 177, distance: 161.0
click at [468, 179] on p "from: [PERSON_NAME] - The CEO Cohort <[PERSON_NAME][EMAIL_ADDRESS][DOMAIN_NAME]>" at bounding box center [504, 183] width 286 height 20
click at [24, 133] on icon at bounding box center [19, 134] width 12 height 12
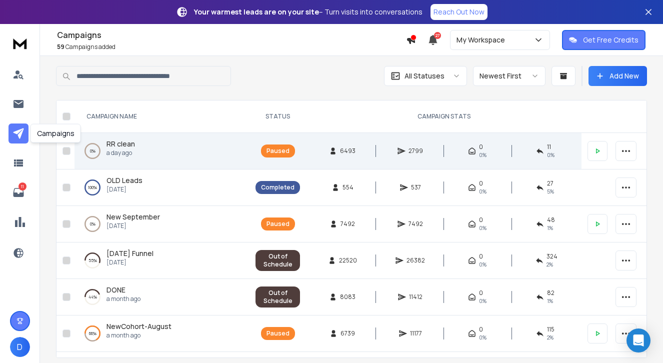
click at [127, 144] on span "RR clean" at bounding box center [121, 144] width 29 height 10
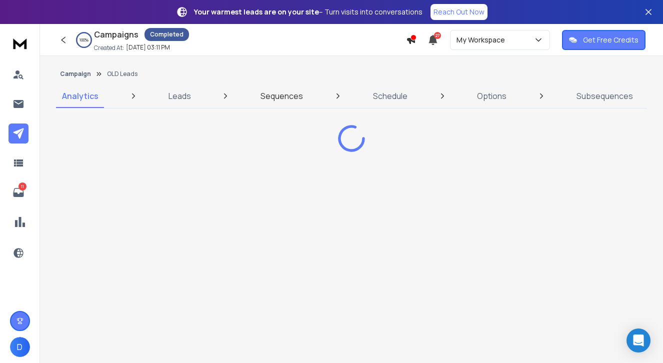
click at [283, 101] on p "Sequences" at bounding box center [282, 96] width 43 height 12
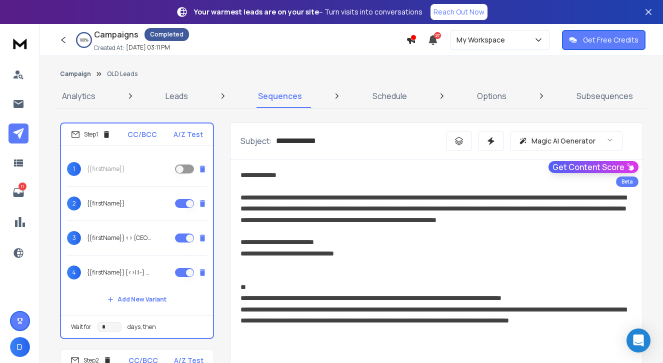
scroll to position [58, 0]
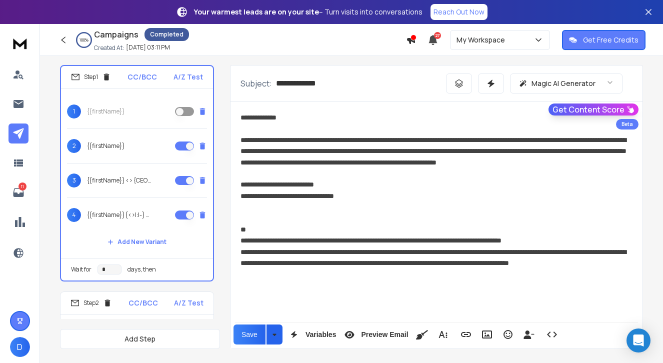
click at [270, 259] on div "**********" at bounding box center [437, 196] width 392 height 168
click at [269, 267] on div "**********" at bounding box center [437, 196] width 392 height 168
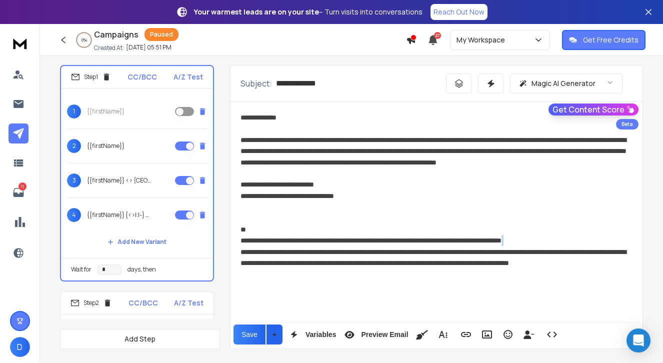
click at [95, 214] on p "{{firstName}} {<>|:|-} {CEO|Founder} Cohort {Referral|Introduction|Reference|No…" at bounding box center [119, 215] width 64 height 8
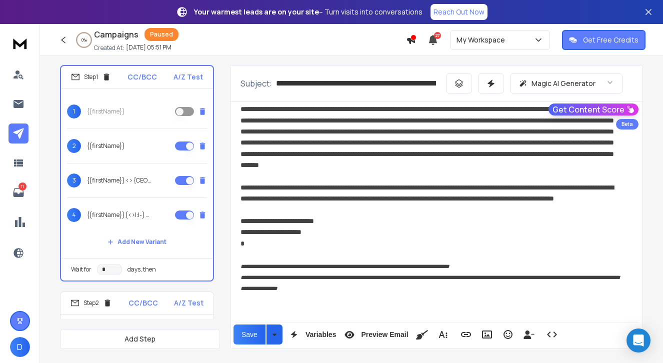
scroll to position [49, 0]
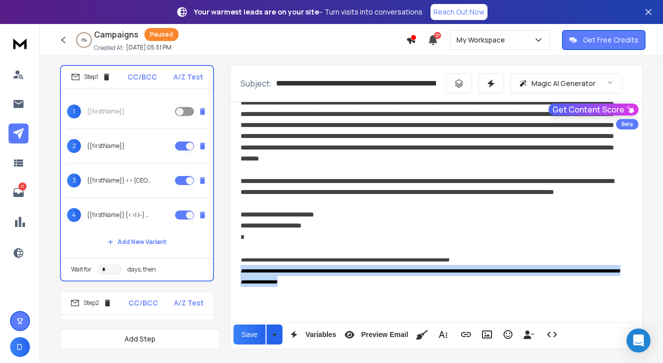
drag, startPoint x: 341, startPoint y: 304, endPoint x: 221, endPoint y: 288, distance: 121.1
click at [231, 288] on div "**********" at bounding box center [437, 211] width 412 height 218
copy span "**********"
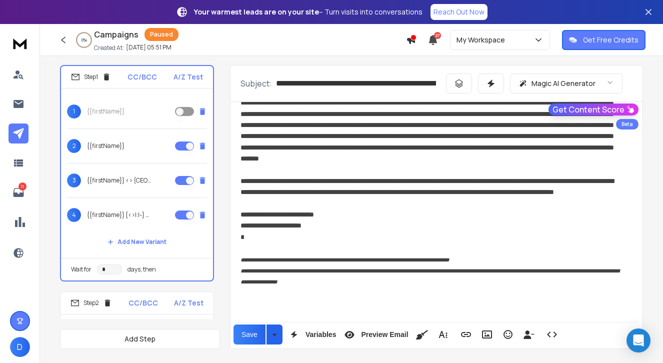
click at [102, 147] on p "{{firstName}}" at bounding box center [106, 146] width 38 height 8
type input "**********"
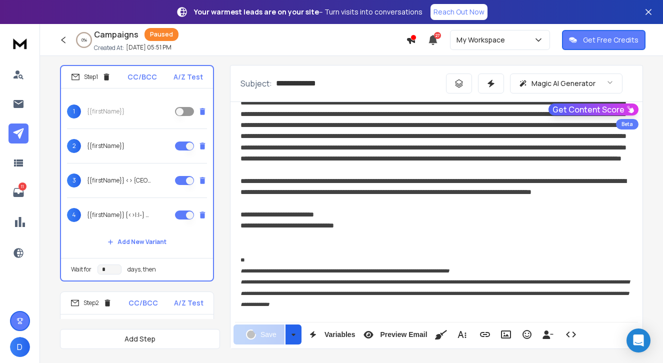
scroll to position [0, 0]
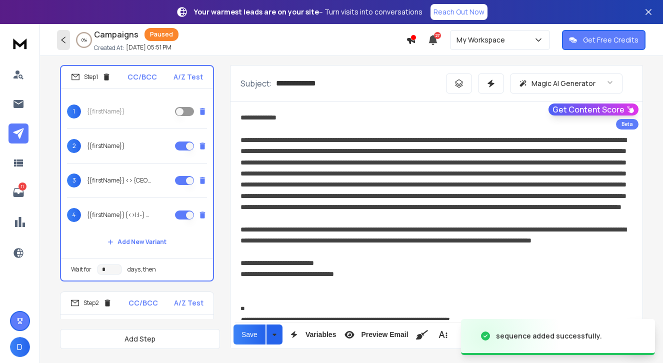
click at [58, 36] on button at bounding box center [63, 40] width 13 height 20
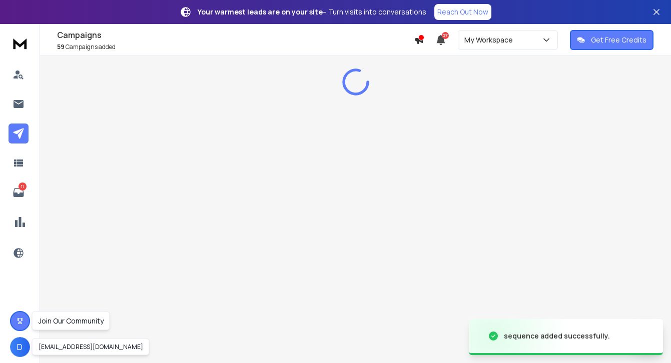
click at [20, 350] on span "D" at bounding box center [20, 347] width 20 height 20
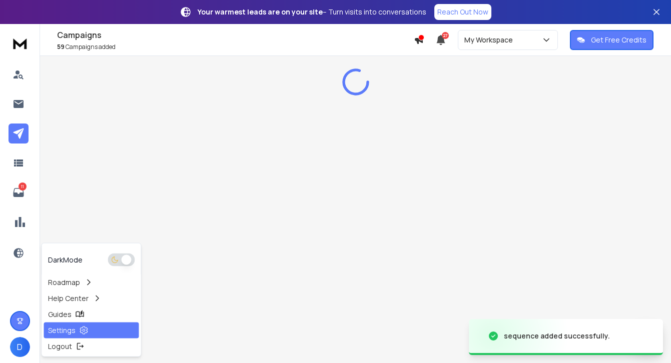
click at [53, 334] on p "Settings" at bounding box center [62, 331] width 28 height 10
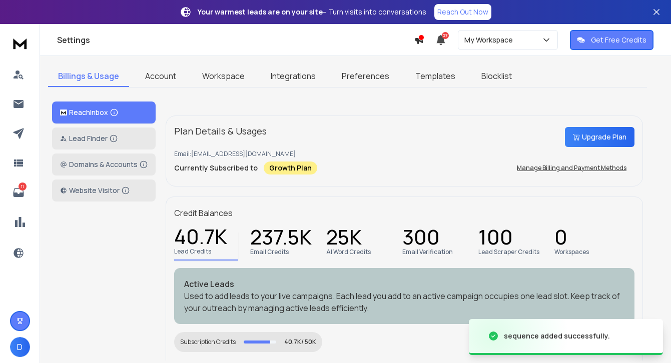
click at [498, 65] on div "[PERSON_NAME] & Usage Account Workspace Integrations Preferences Templates Bloc…" at bounding box center [355, 213] width 631 height 315
click at [497, 68] on link "Blocklist" at bounding box center [496, 76] width 51 height 21
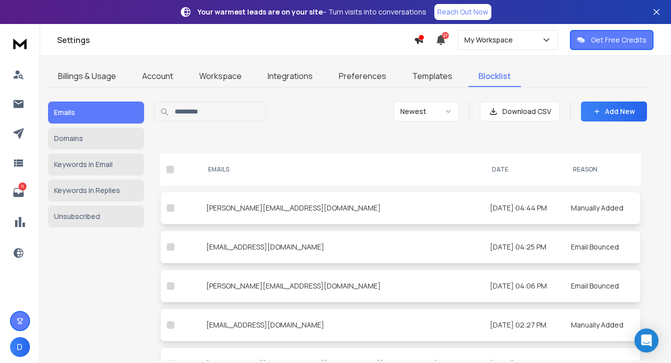
click at [605, 113] on p "Add New" at bounding box center [620, 112] width 30 height 10
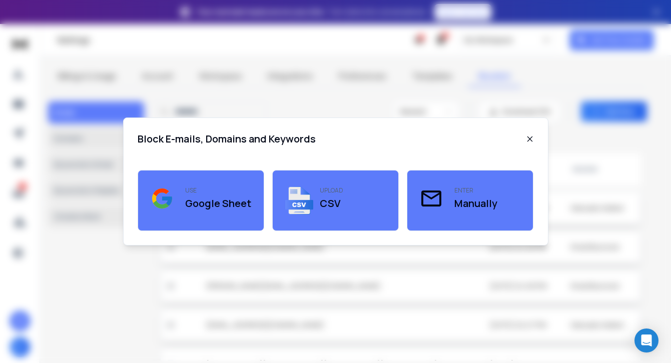
click at [374, 176] on div "upload CSV" at bounding box center [335, 200] width 127 height 61
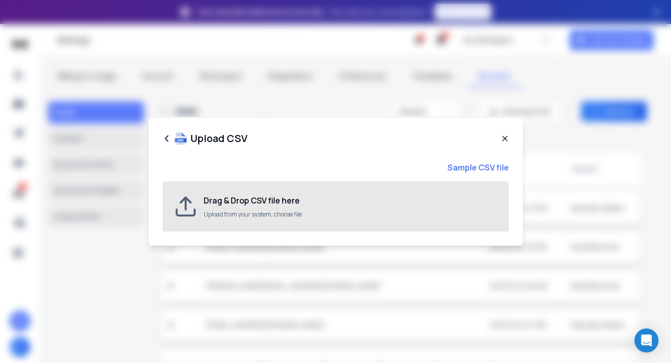
click at [501, 135] on div "Upload CSV" at bounding box center [336, 139] width 346 height 14
click at [503, 136] on icon at bounding box center [505, 139] width 8 height 8
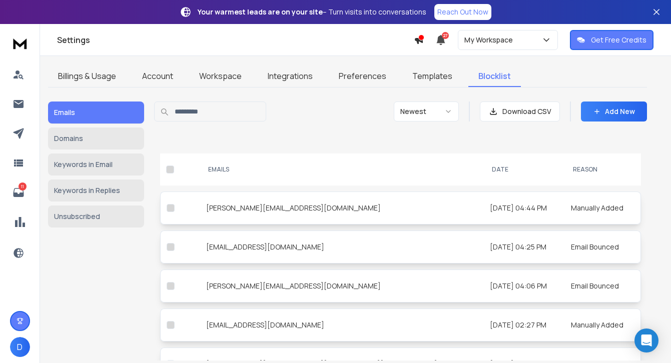
click at [605, 115] on p "Add New" at bounding box center [620, 112] width 30 height 10
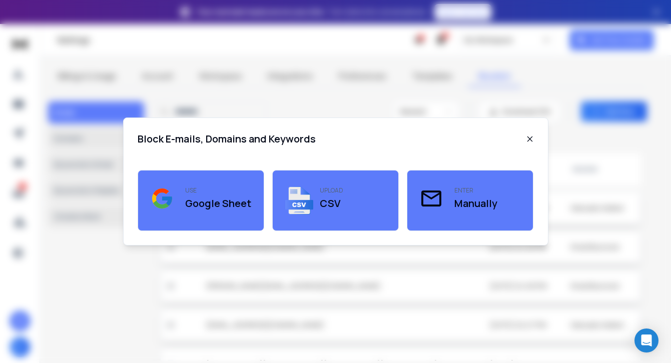
click at [485, 194] on p "enter" at bounding box center [475, 191] width 43 height 8
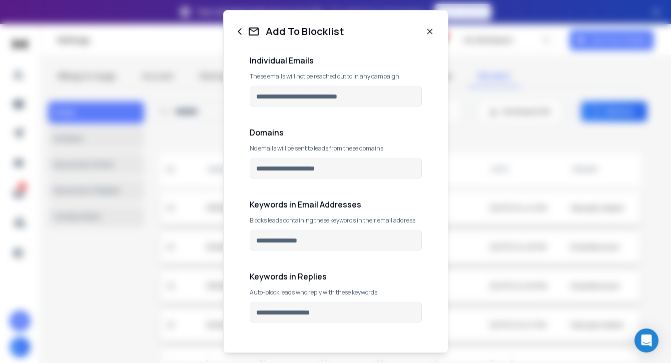
click at [302, 96] on input at bounding box center [336, 97] width 172 height 20
paste input "**********"
drag, startPoint x: 369, startPoint y: 97, endPoint x: 245, endPoint y: 97, distance: 124.0
click at [250, 97] on input "**********" at bounding box center [336, 97] width 172 height 20
paste input "*****"
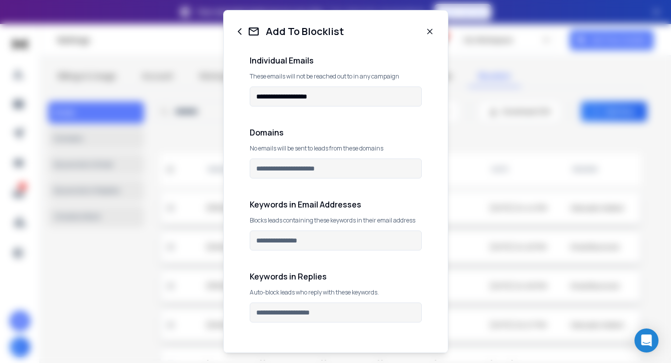
type input "**********"
click at [313, 164] on input at bounding box center [336, 169] width 172 height 20
paste input "**********"
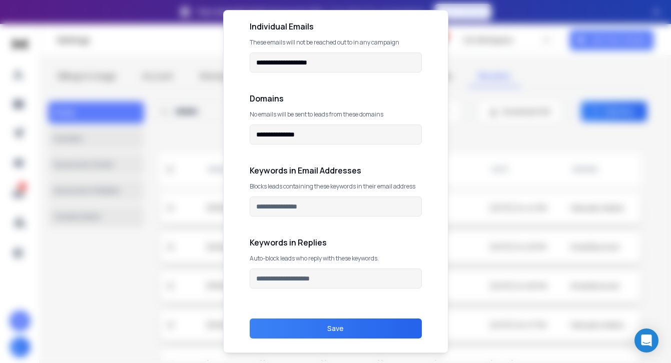
type input "**********"
click at [339, 326] on button "Save" at bounding box center [336, 329] width 172 height 20
